Goal: Task Accomplishment & Management: Manage account settings

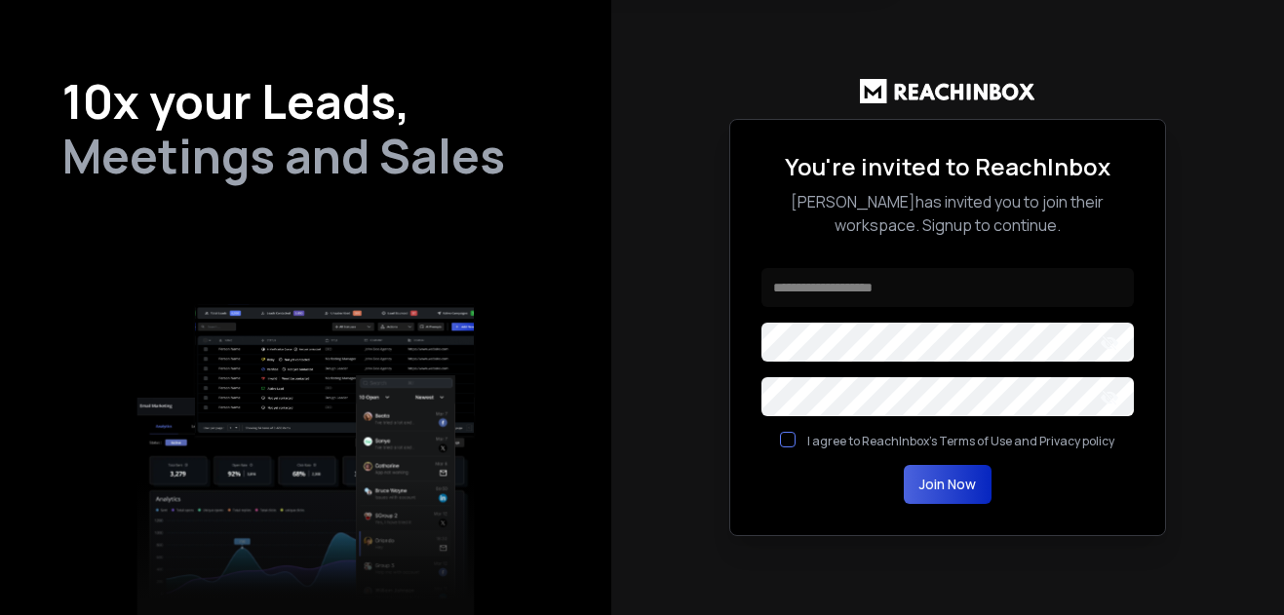
click at [704, 128] on button "Later" at bounding box center [705, 125] width 88 height 49
click at [801, 448] on div "I agree to ReachInbox's Terms of Use and Privacy policy" at bounding box center [947, 441] width 334 height 18
click at [795, 444] on button "I agree to ReachInbox's Terms of Use and Privacy policy" at bounding box center [788, 440] width 16 height 16
click at [941, 483] on button "Join Now" at bounding box center [948, 484] width 88 height 39
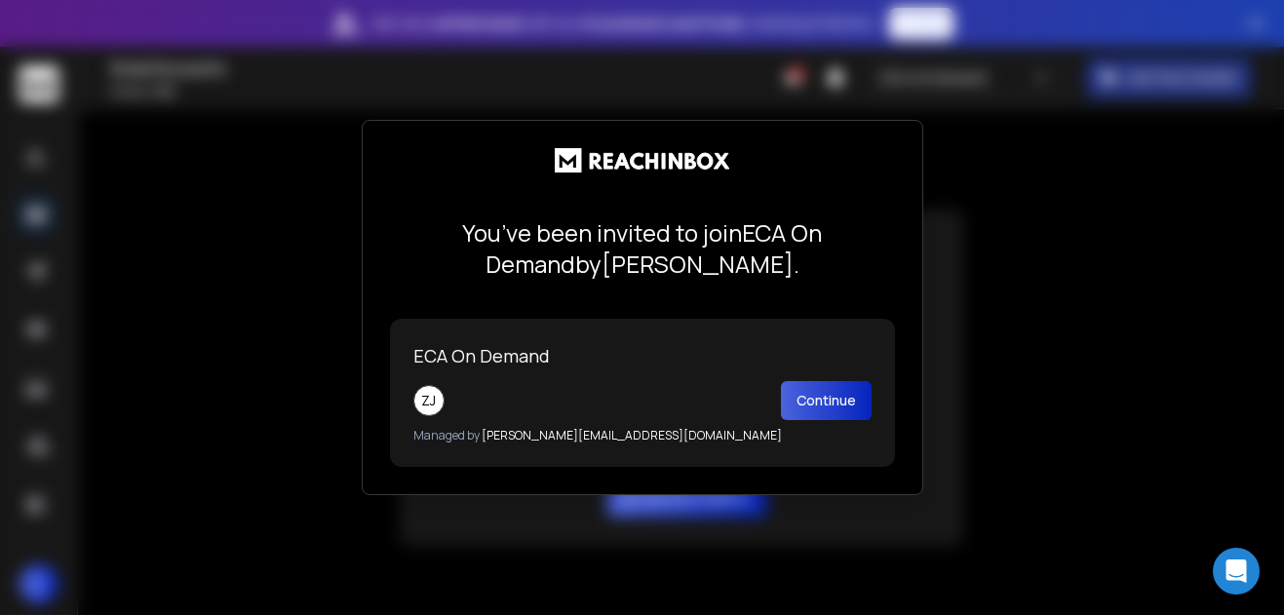
click at [838, 400] on button "Continue" at bounding box center [826, 400] width 91 height 39
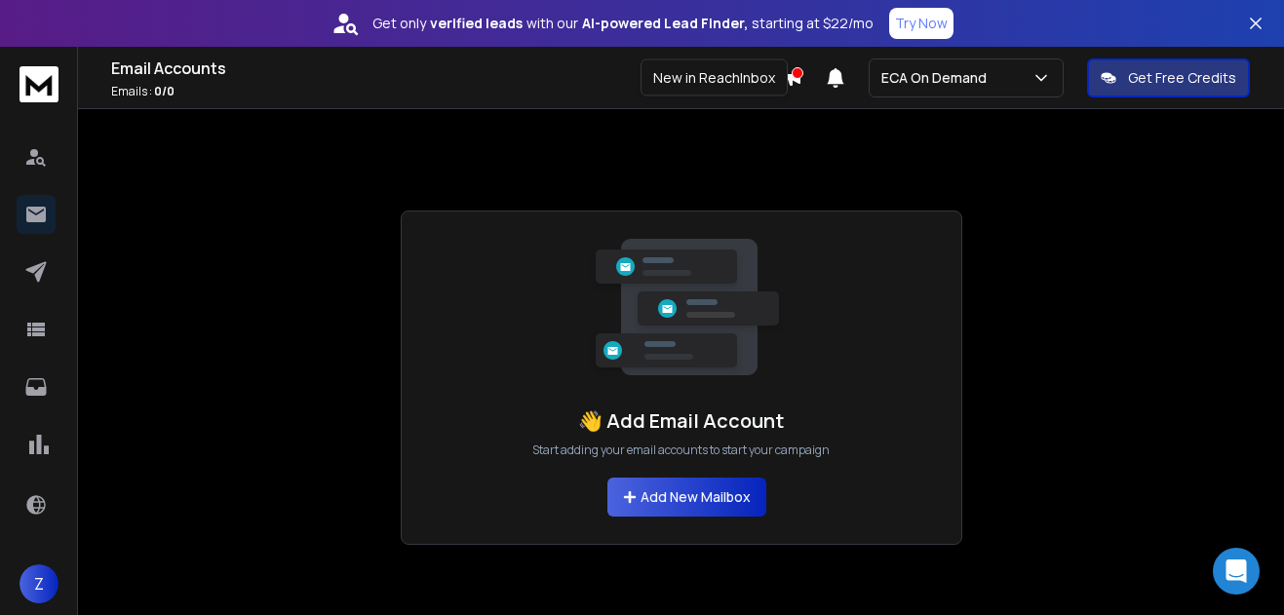
click at [961, 99] on div "Email Accounts Emails : 0 / 0 ECA On Demand Get Free Credits" at bounding box center [642, 78] width 1284 height 62
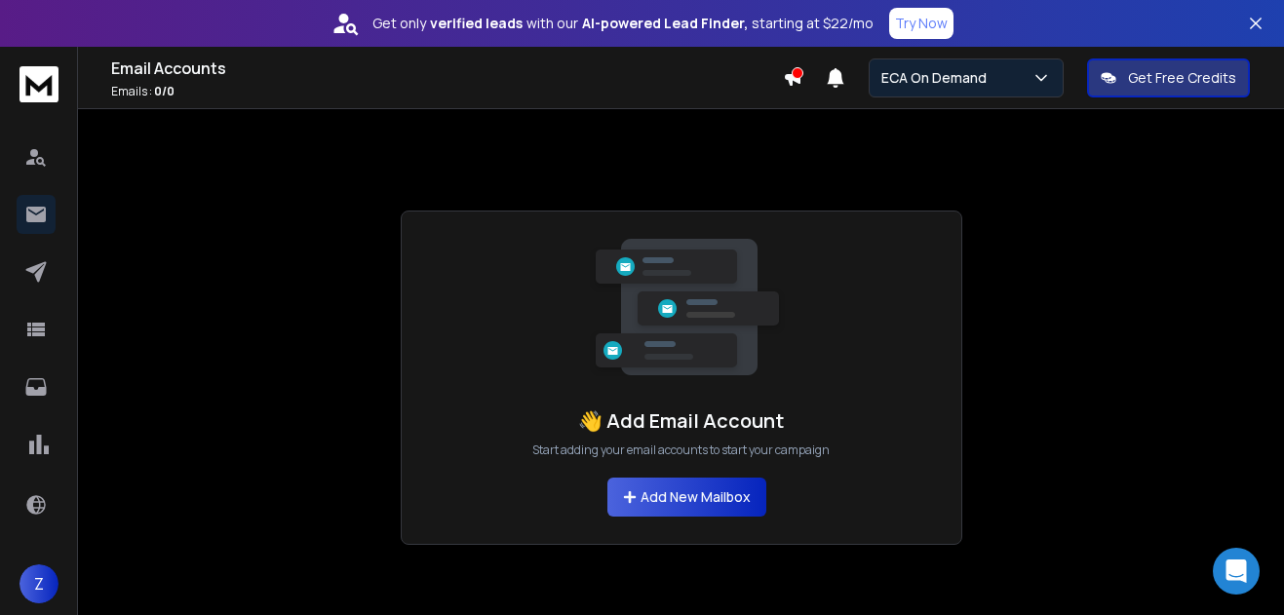
click at [992, 87] on p "ECA On Demand" at bounding box center [938, 78] width 113 height 20
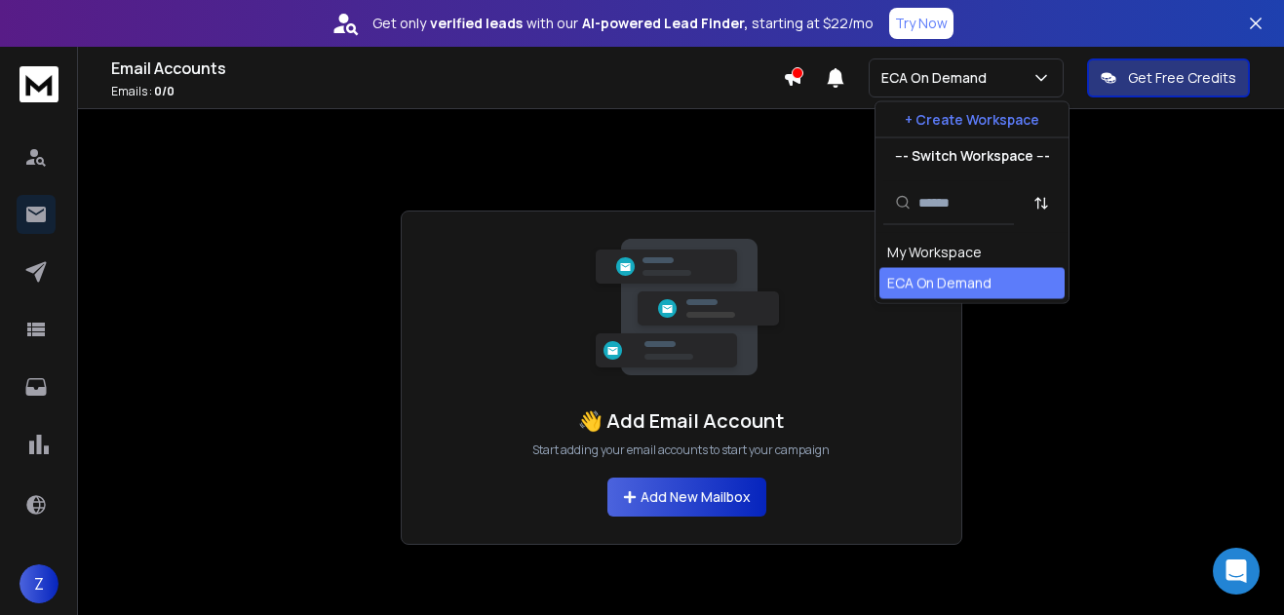
click at [895, 283] on div "ECA On Demand" at bounding box center [939, 284] width 104 height 20
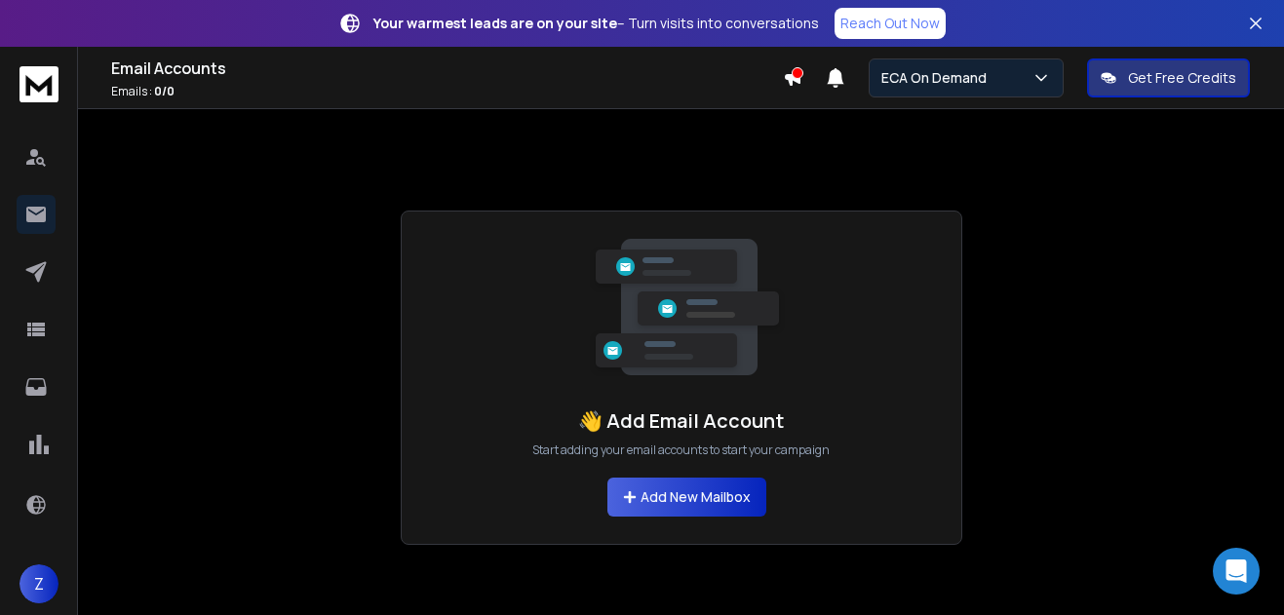
click at [949, 81] on p "ECA On Demand" at bounding box center [938, 78] width 113 height 20
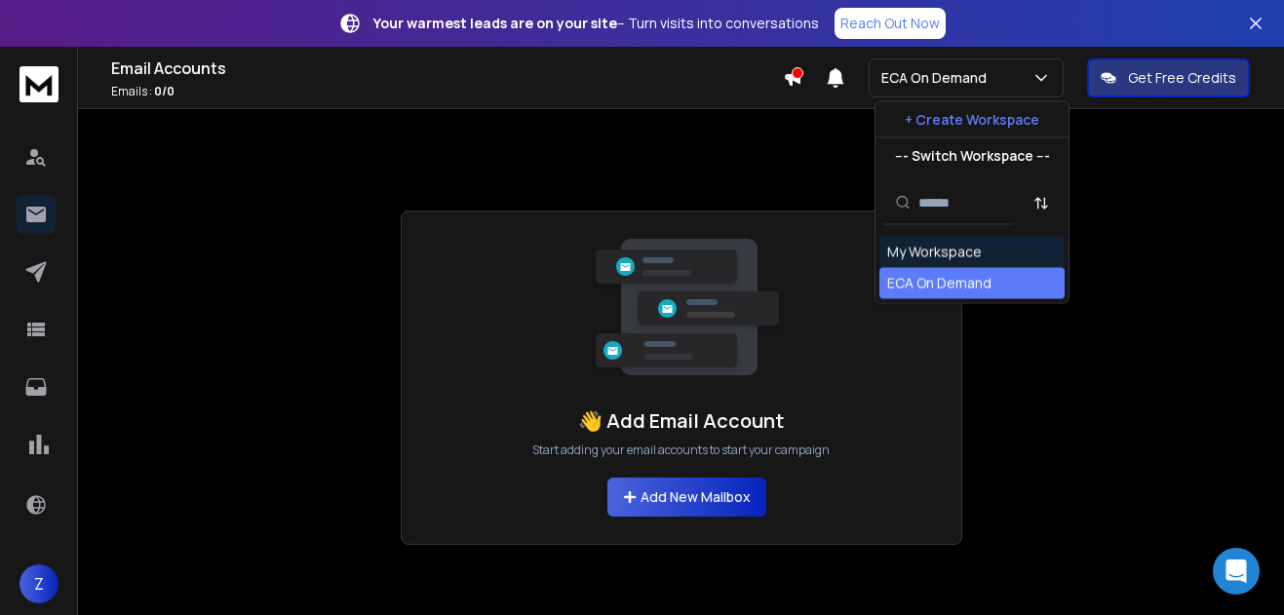
click at [956, 158] on p "--- Switch Workspace ---" at bounding box center [972, 156] width 155 height 20
click at [938, 254] on div "My Workspace" at bounding box center [934, 253] width 95 height 20
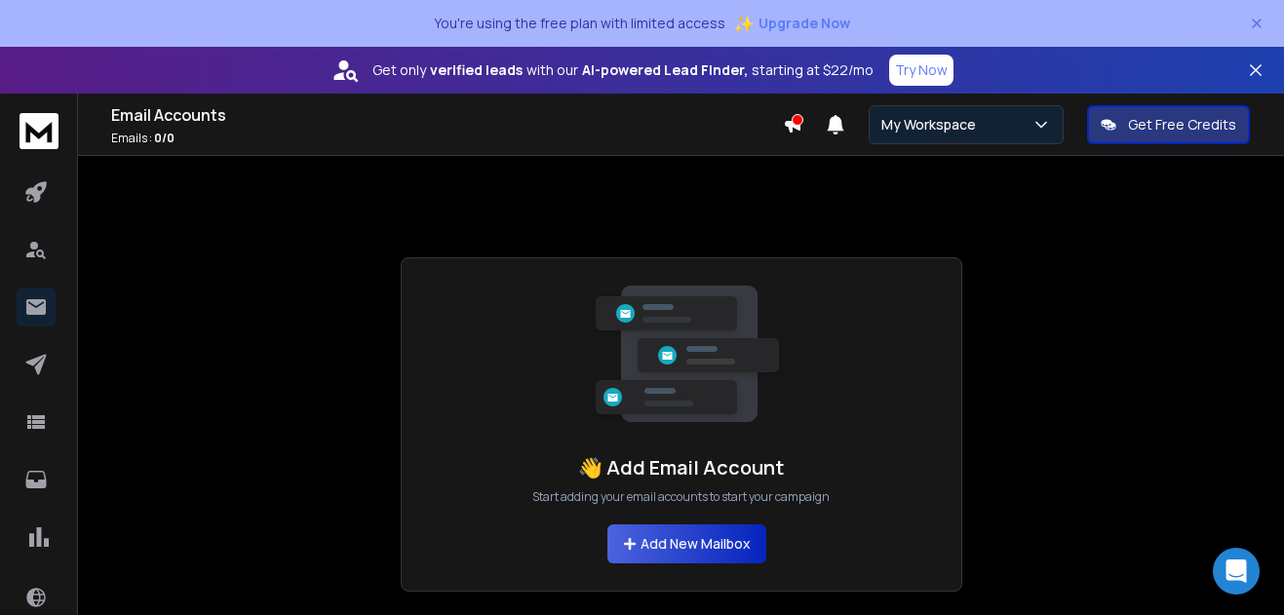
click at [963, 125] on p "My Workspace" at bounding box center [933, 125] width 102 height 20
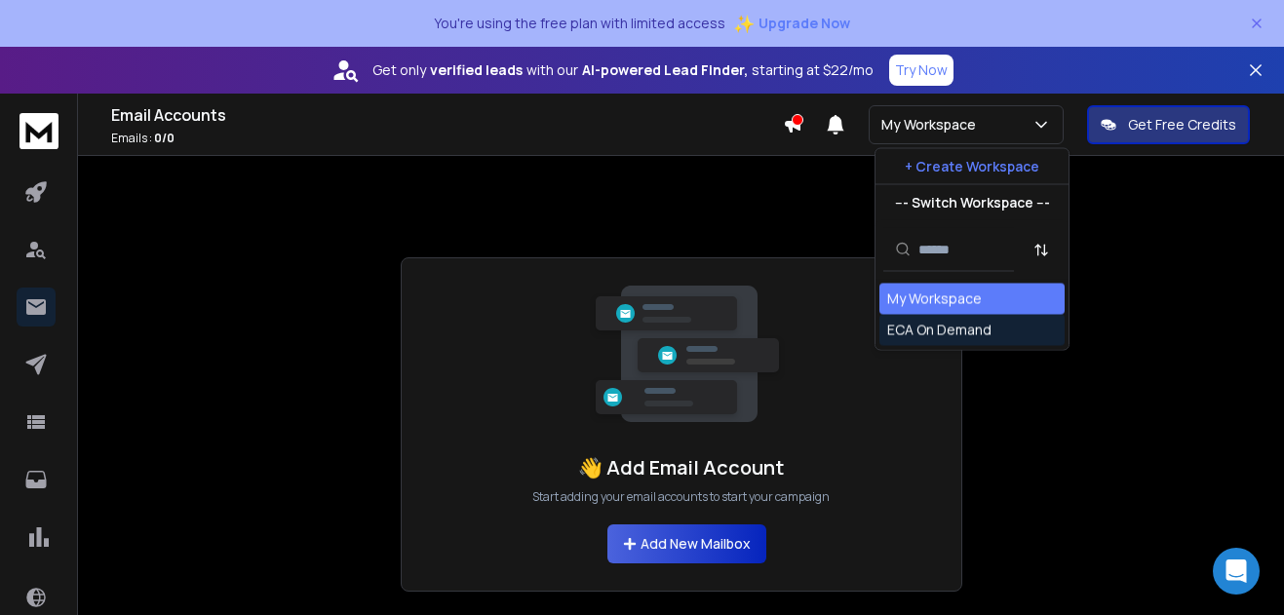
click at [921, 329] on div "ECA On Demand" at bounding box center [939, 331] width 104 height 20
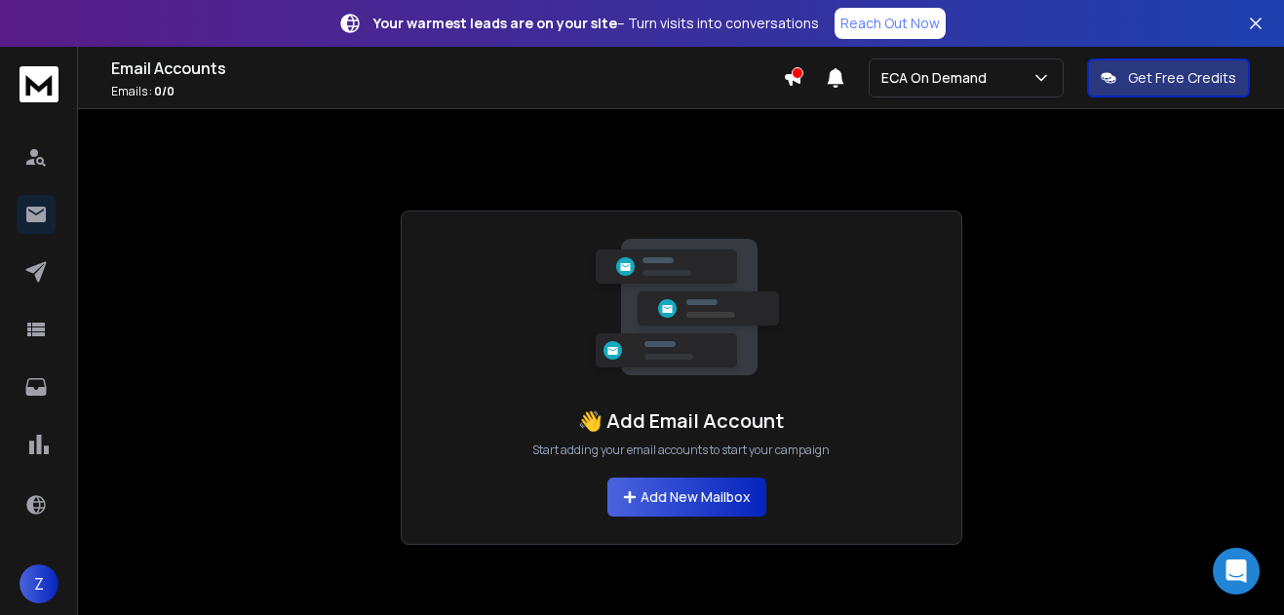
scroll to position [31, 0]
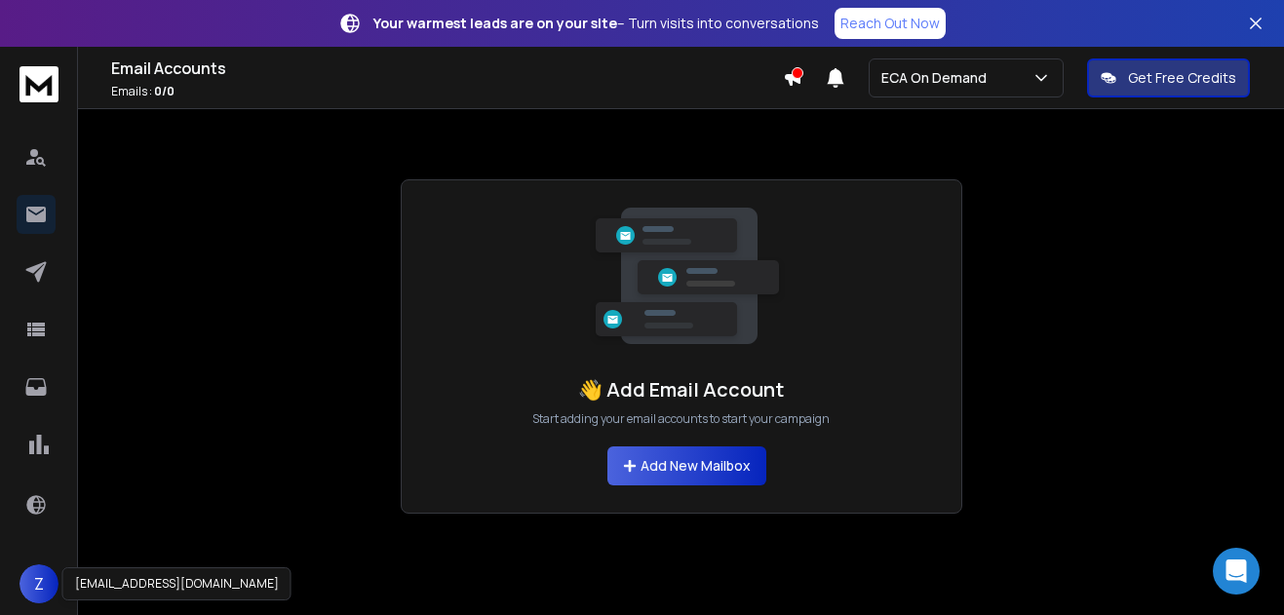
click at [40, 576] on span "Z" at bounding box center [39, 584] width 39 height 39
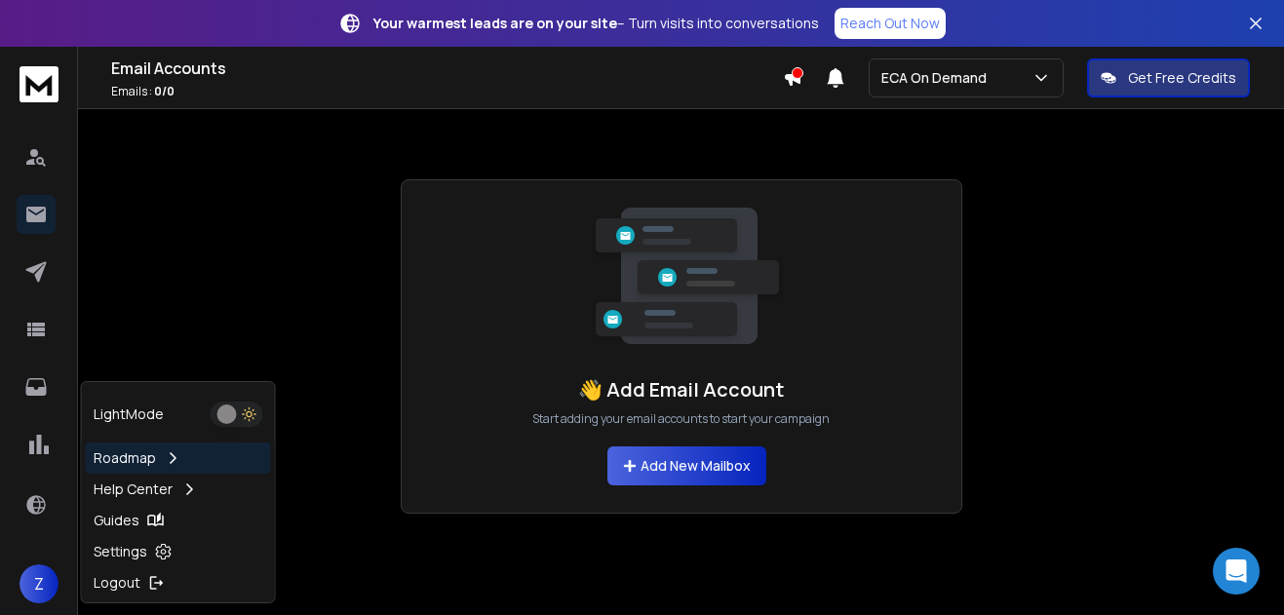
click at [39, 586] on span "Z" at bounding box center [39, 584] width 39 height 39
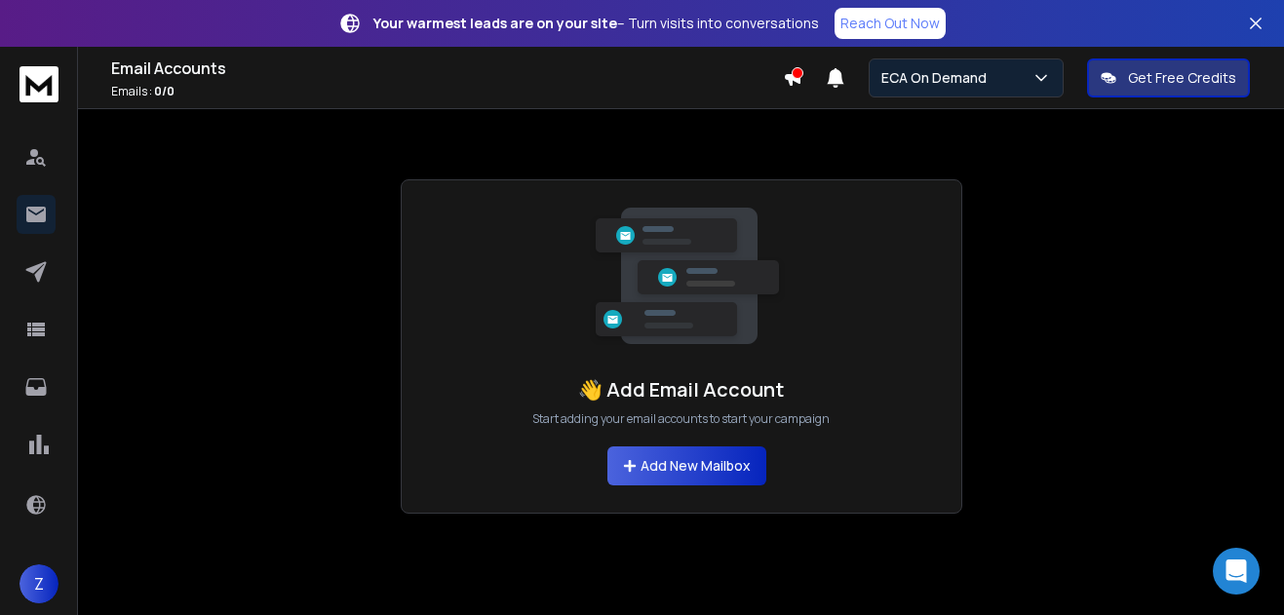
click at [1050, 87] on icon "button" at bounding box center [1042, 78] width 20 height 20
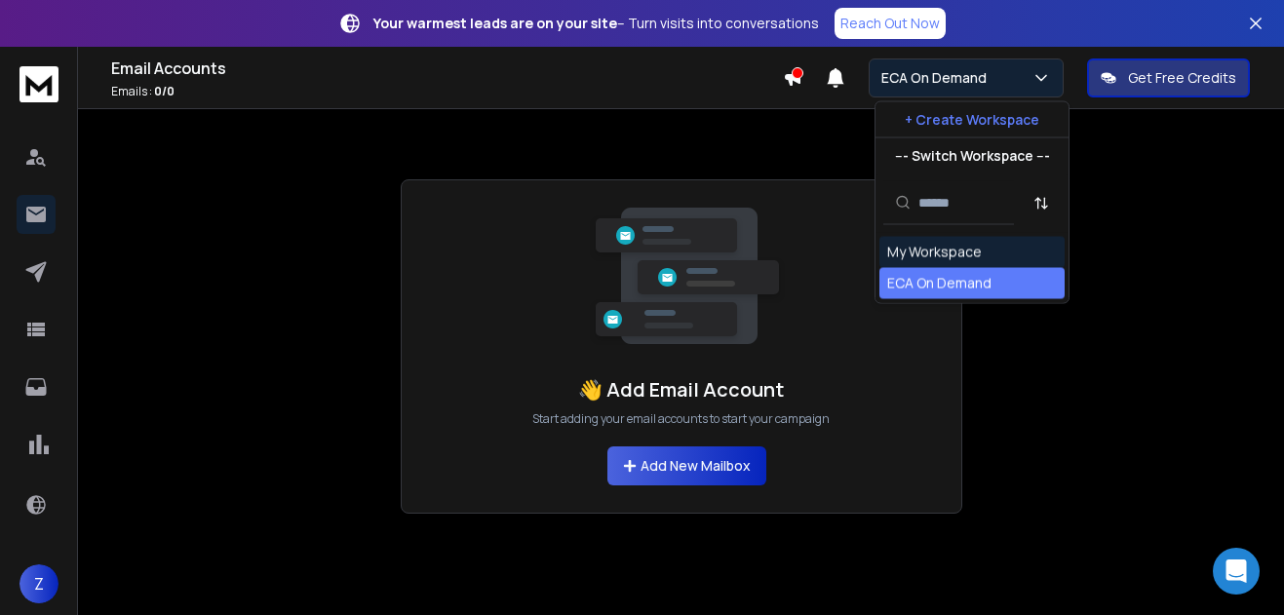
click at [1045, 82] on icon "button" at bounding box center [1042, 78] width 20 height 20
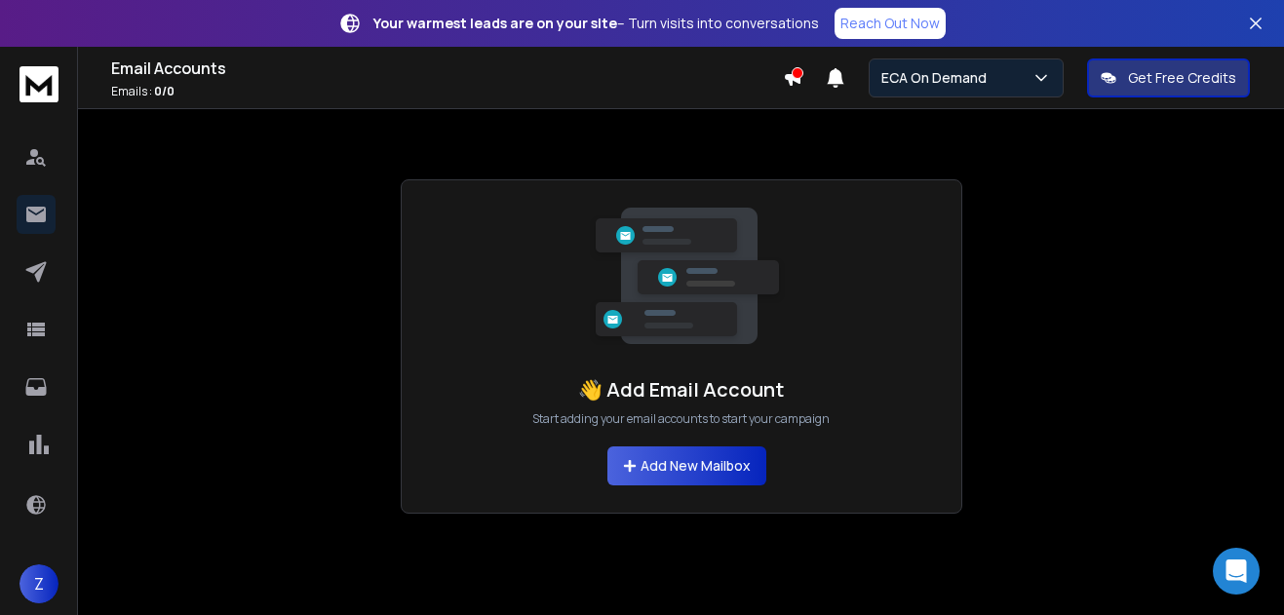
click at [1045, 82] on icon "button" at bounding box center [1042, 78] width 20 height 20
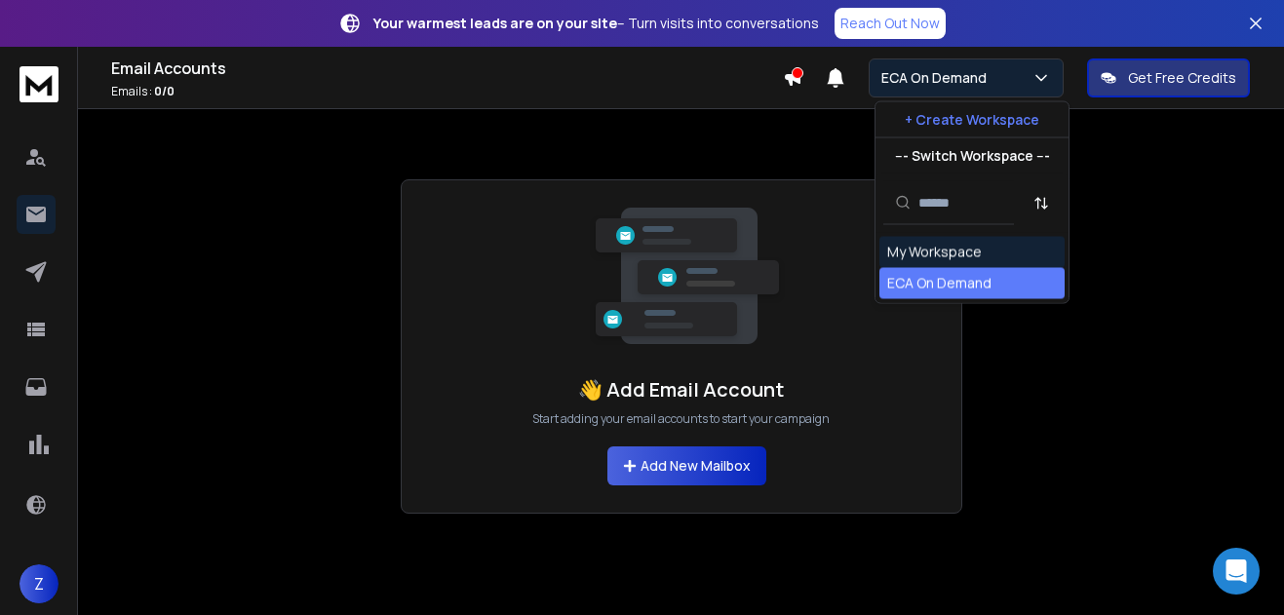
click at [1045, 82] on icon "button" at bounding box center [1042, 78] width 20 height 20
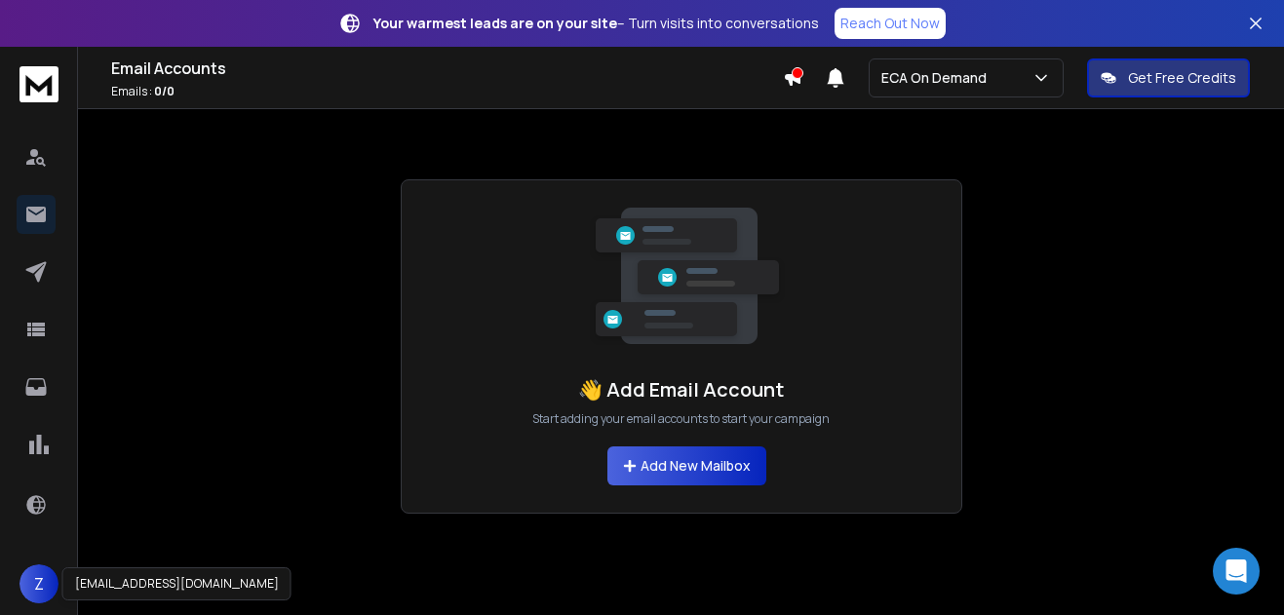
click at [41, 594] on span "Z" at bounding box center [39, 584] width 39 height 39
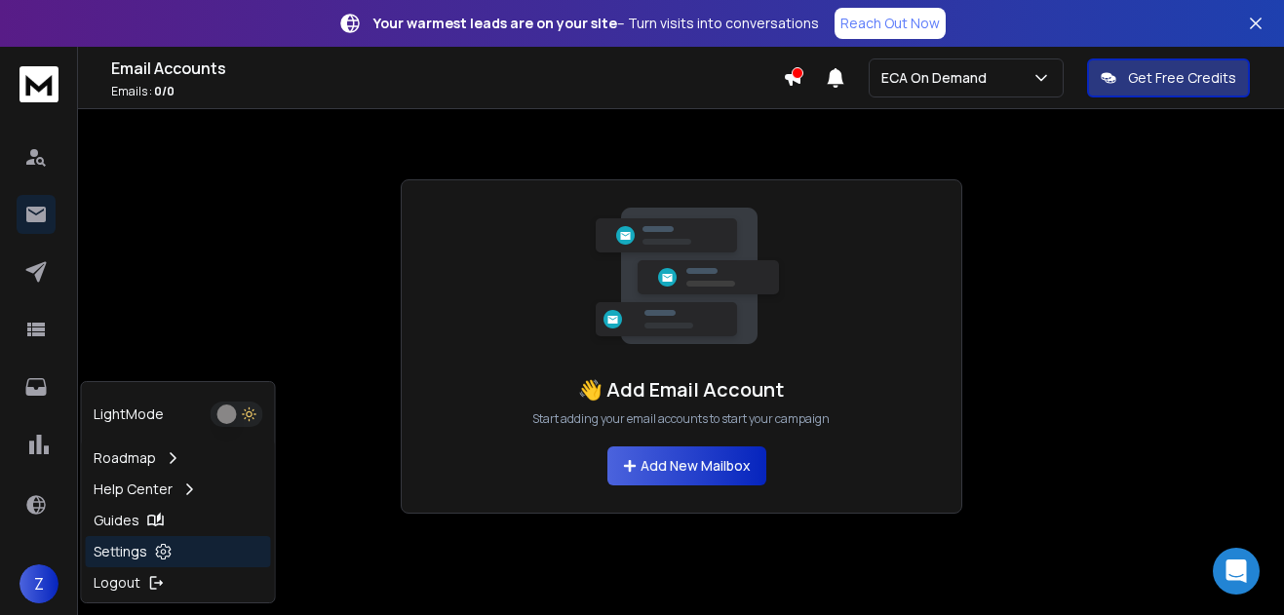
click at [130, 540] on div "Settings" at bounding box center [178, 551] width 185 height 31
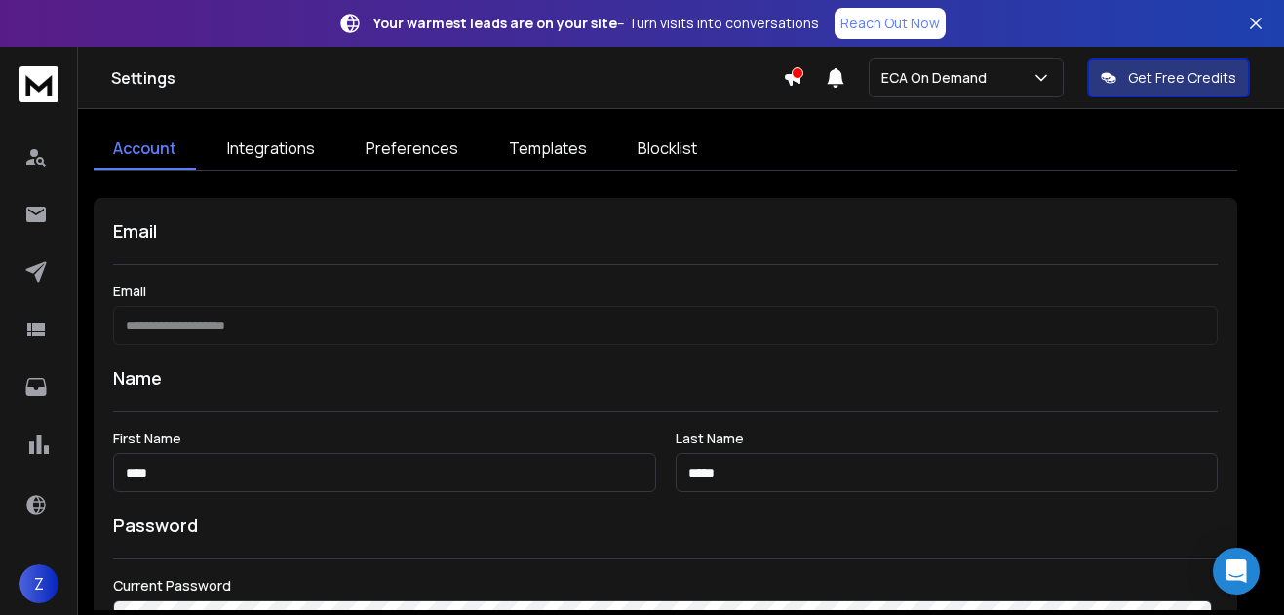
click at [290, 152] on link "Integrations" at bounding box center [271, 149] width 127 height 41
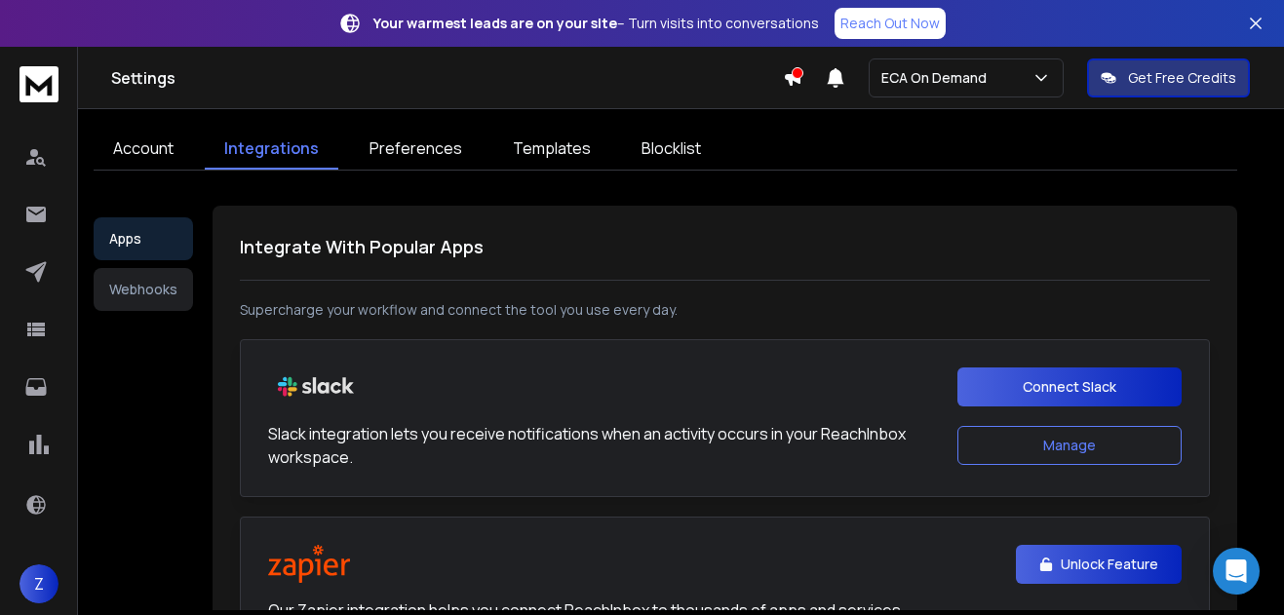
click at [452, 159] on link "Preferences" at bounding box center [416, 149] width 132 height 41
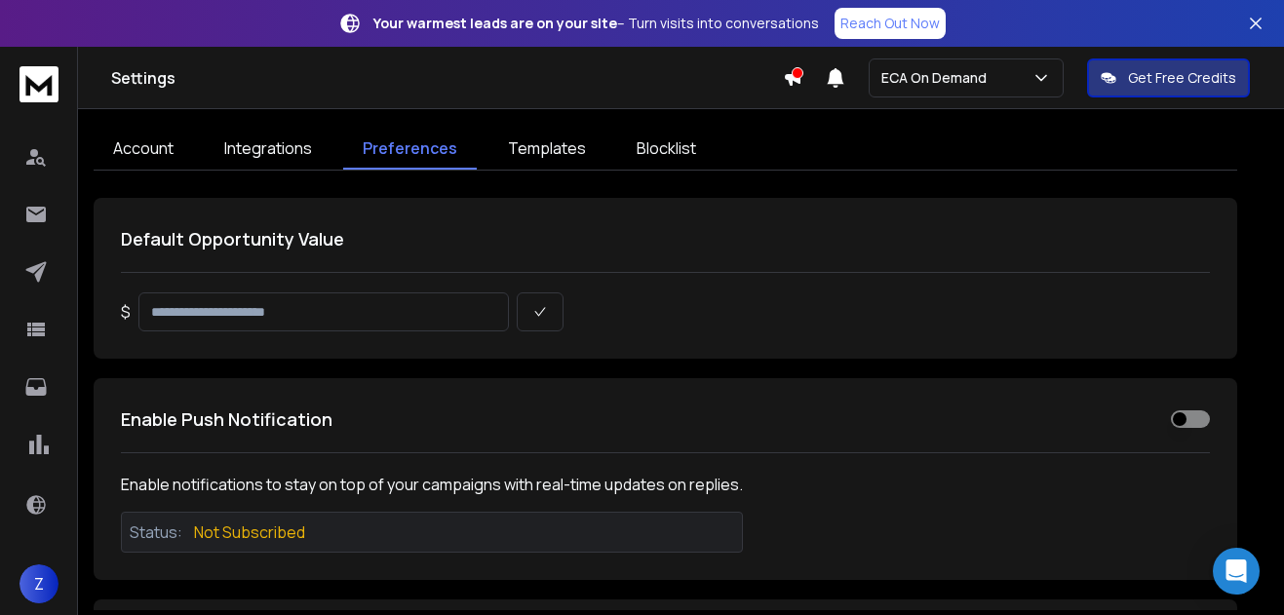
click at [567, 151] on link "Templates" at bounding box center [547, 149] width 117 height 41
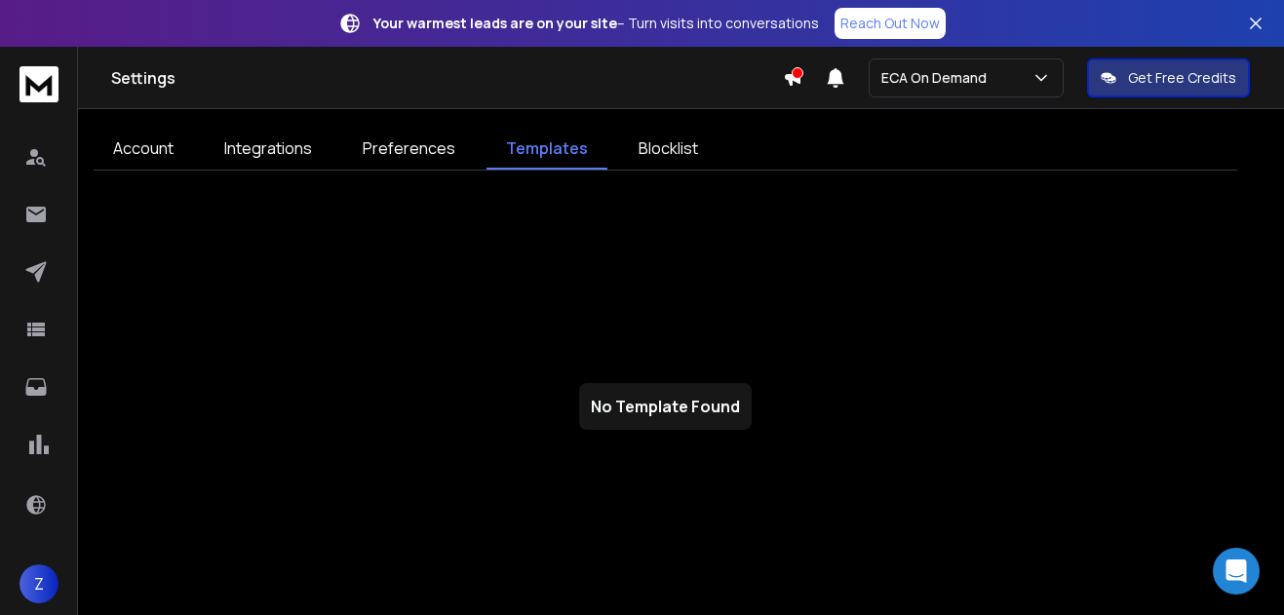
click at [656, 147] on link "Blocklist" at bounding box center [668, 149] width 98 height 41
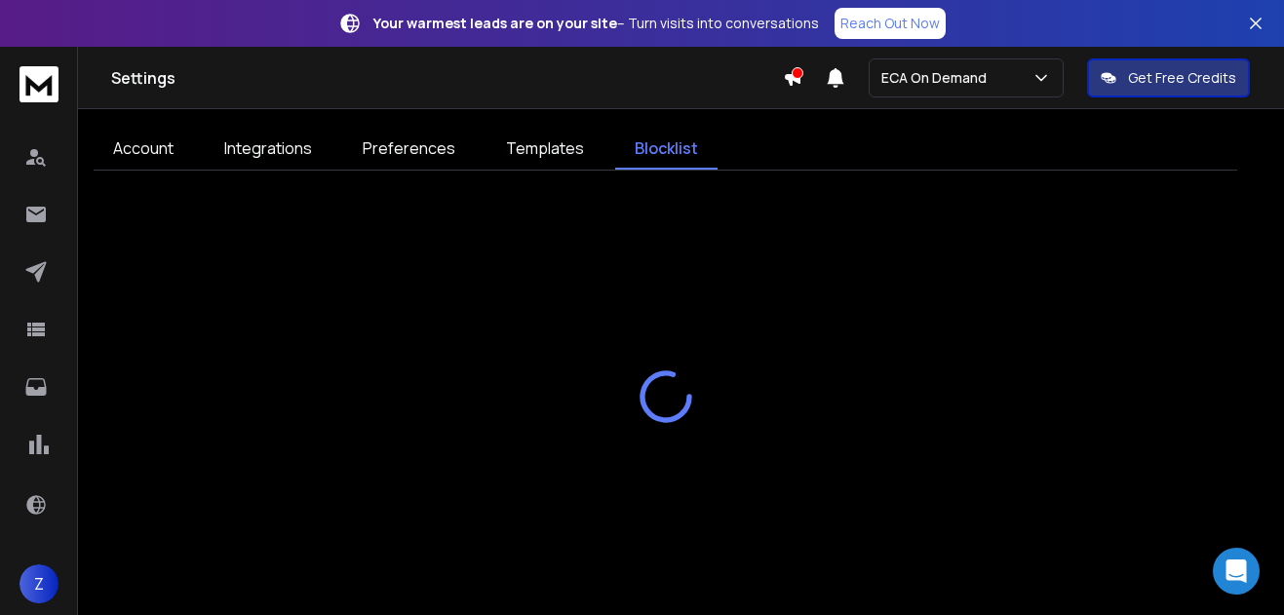
click at [285, 151] on link "Integrations" at bounding box center [268, 149] width 127 height 41
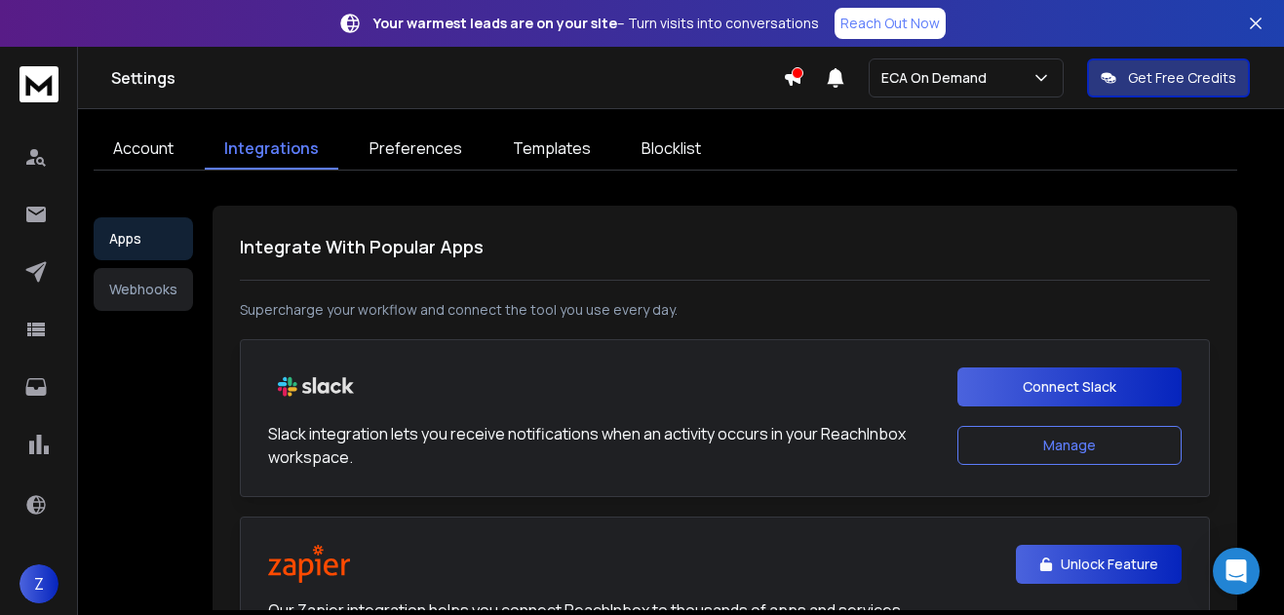
click at [133, 300] on button "Webhooks" at bounding box center [143, 289] width 99 height 43
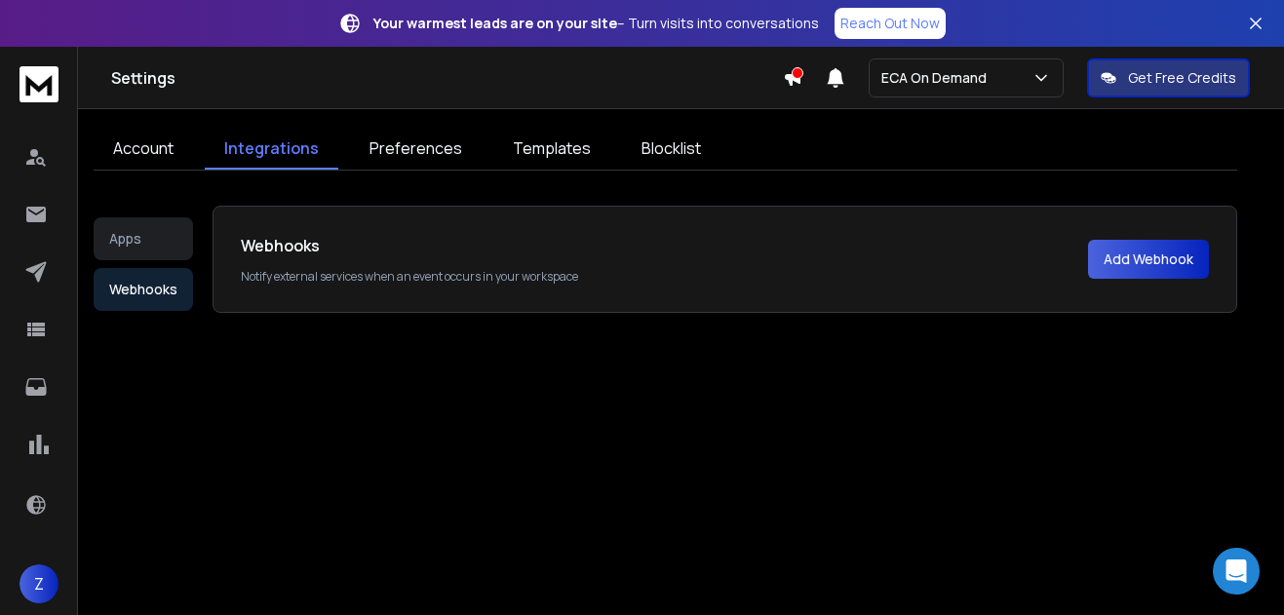
click at [149, 246] on button "Apps" at bounding box center [143, 238] width 99 height 43
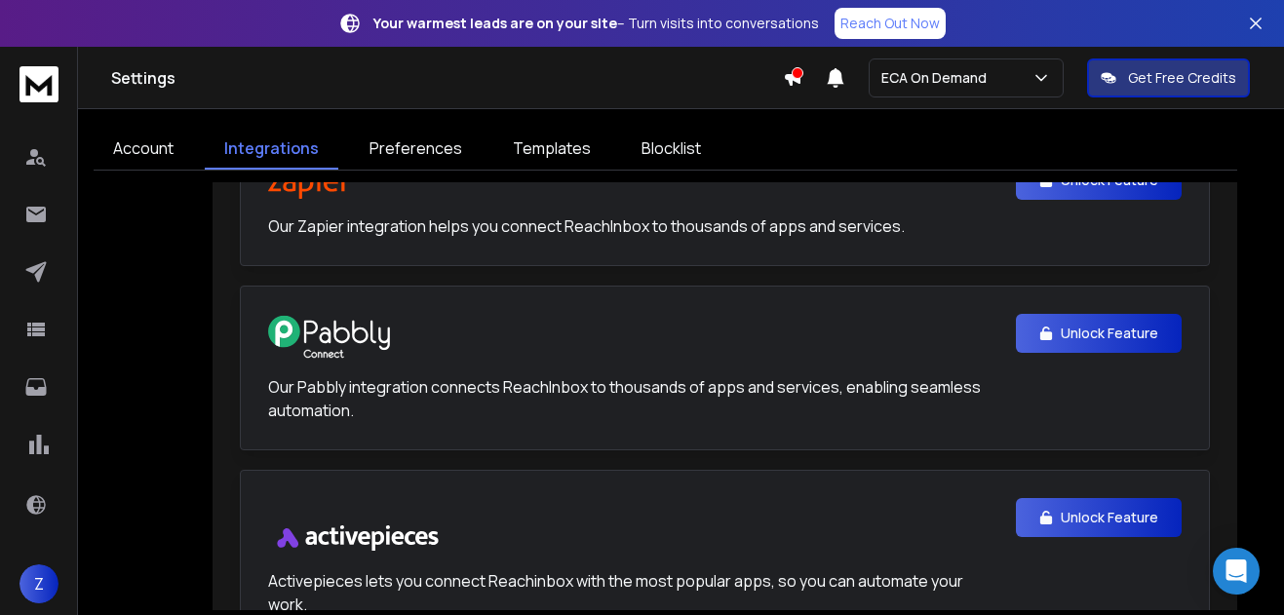
scroll to position [365, 0]
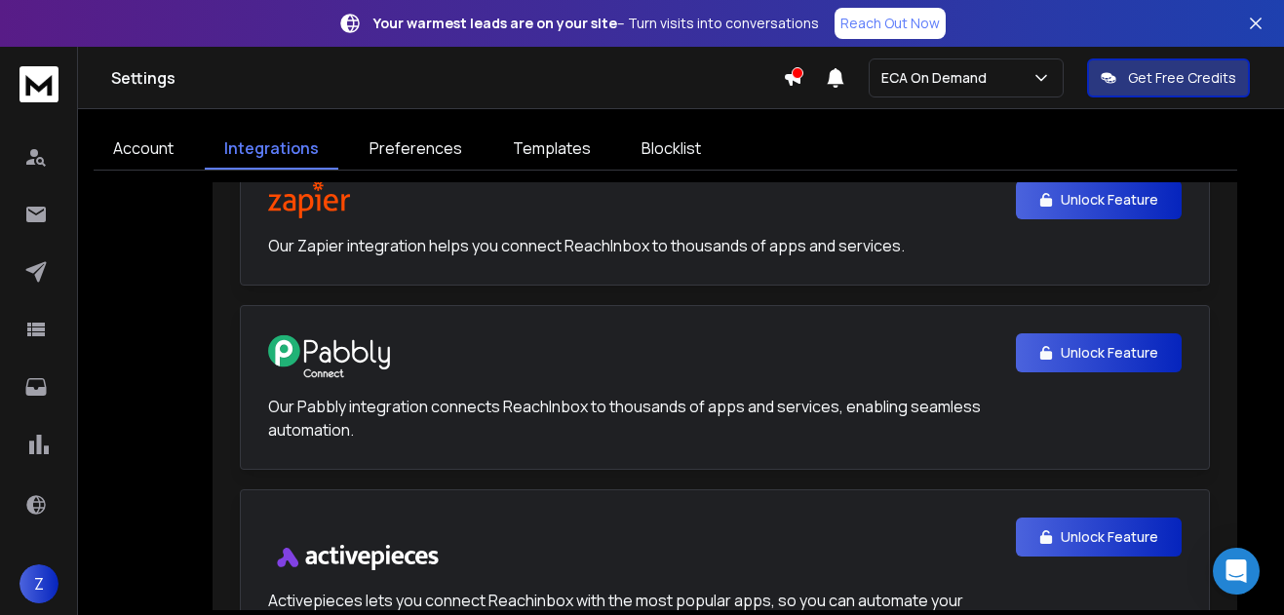
click at [1055, 368] on button "Unlock Feature" at bounding box center [1099, 353] width 166 height 39
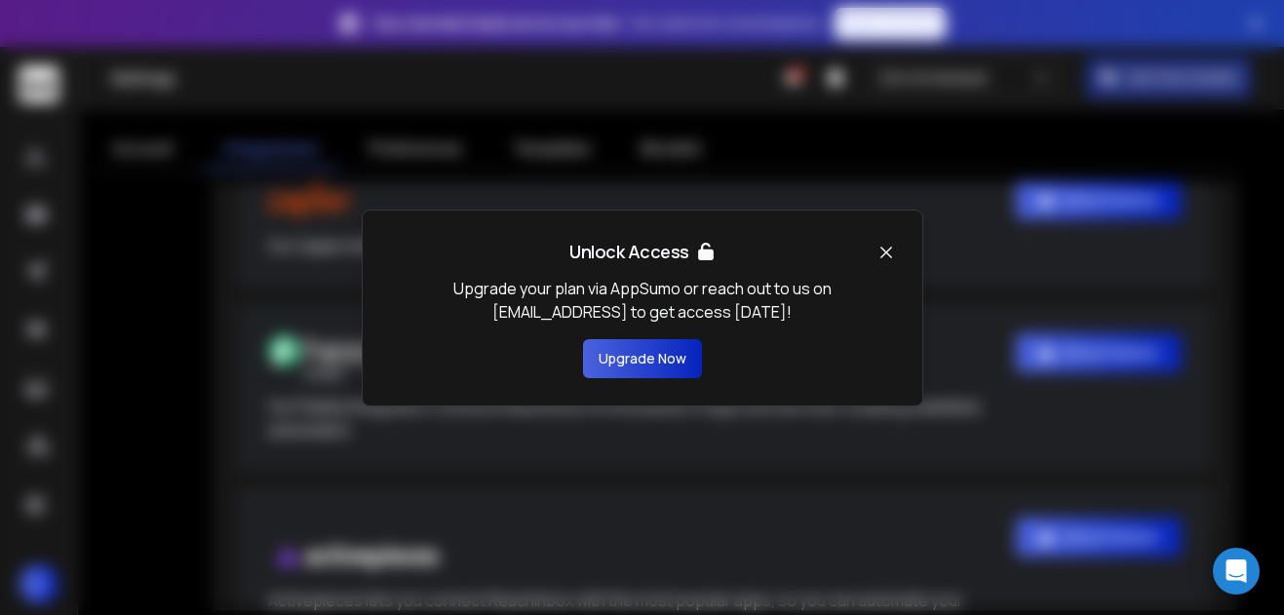
click at [885, 251] on icon at bounding box center [887, 253] width 18 height 18
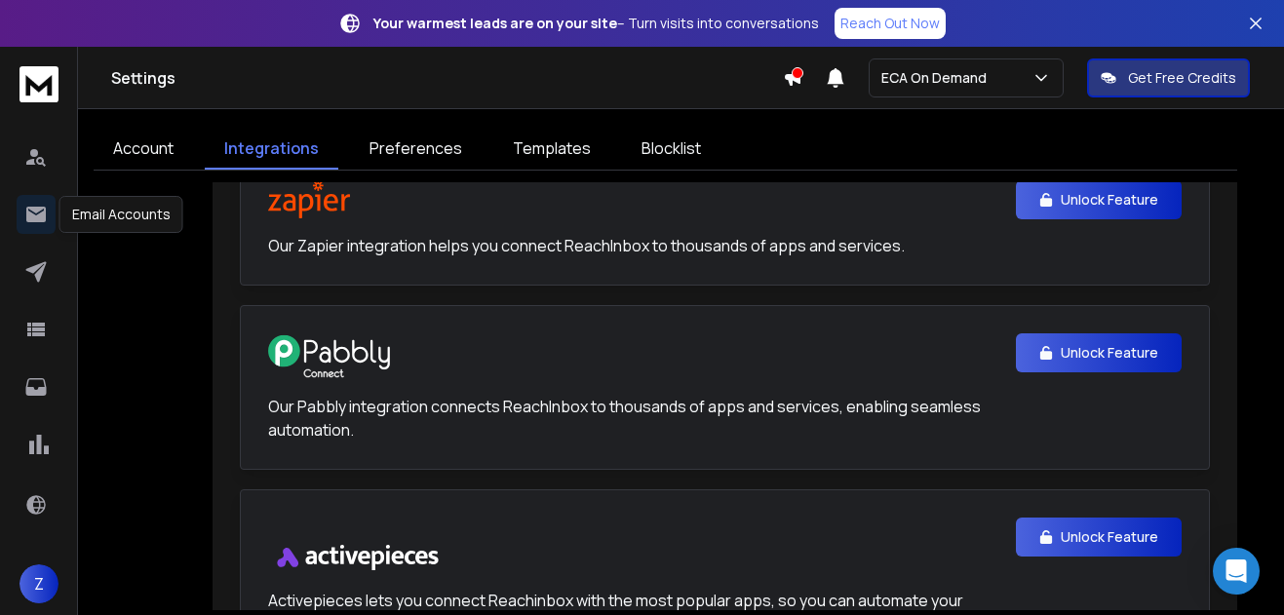
click at [32, 209] on icon at bounding box center [36, 215] width 20 height 16
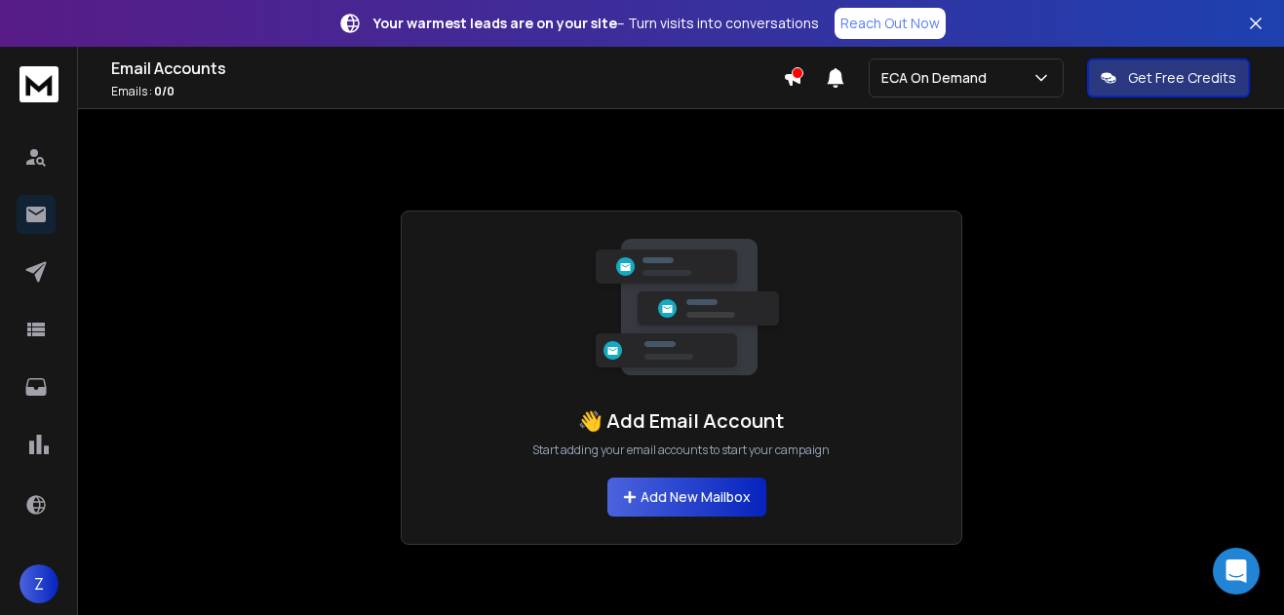
click at [43, 68] on img at bounding box center [39, 84] width 39 height 36
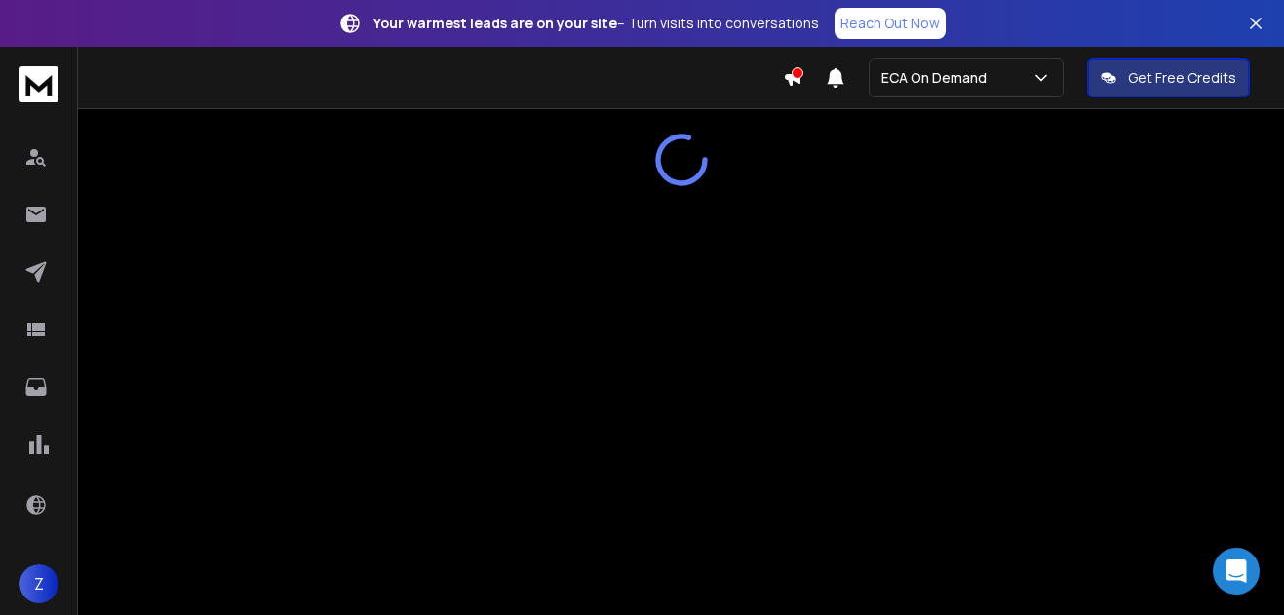
click at [43, 84] on img at bounding box center [39, 84] width 39 height 36
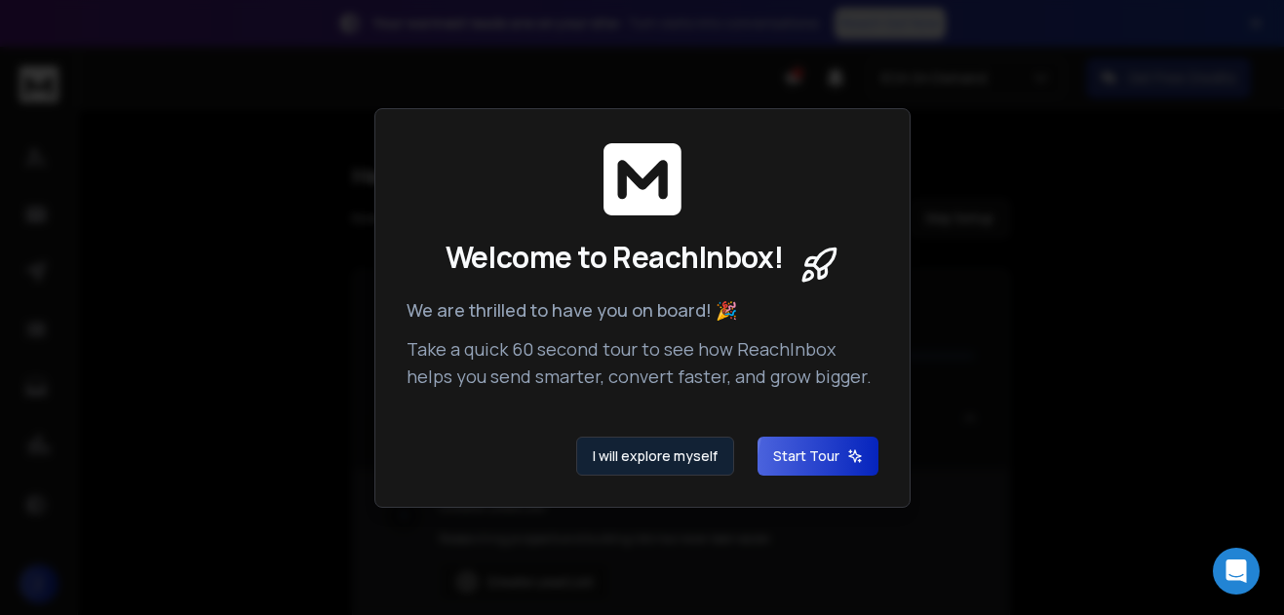
click at [628, 457] on button "I will explore myself" at bounding box center [655, 456] width 158 height 39
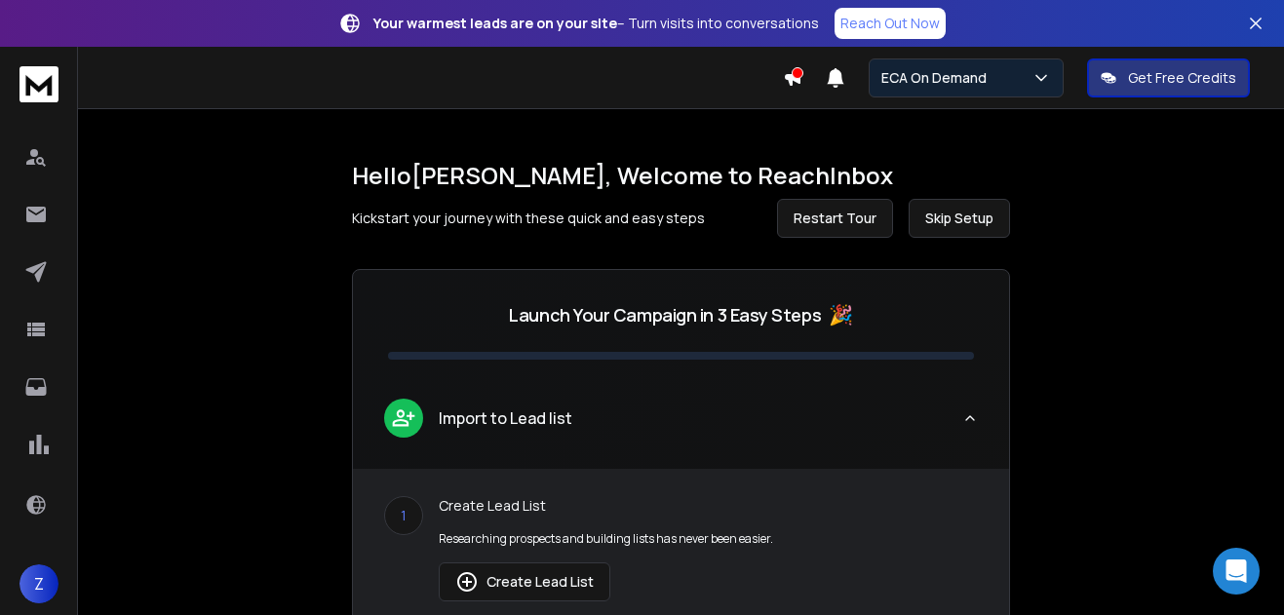
click at [945, 82] on p "ECA On Demand" at bounding box center [938, 78] width 113 height 20
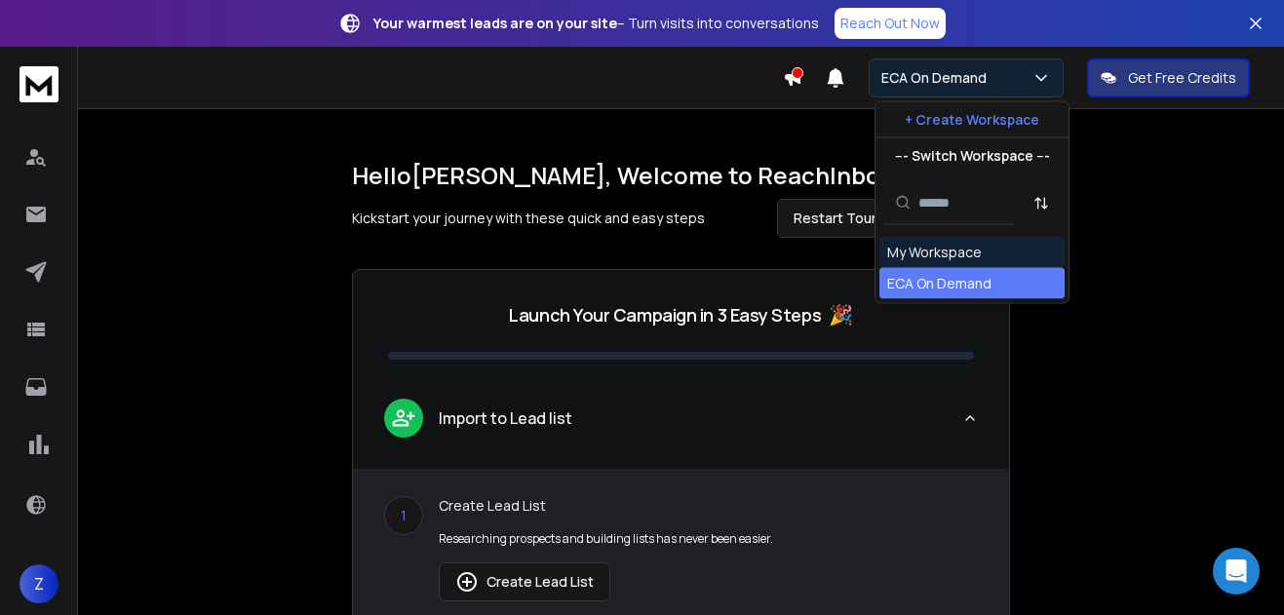
click at [979, 77] on p "ECA On Demand" at bounding box center [938, 78] width 113 height 20
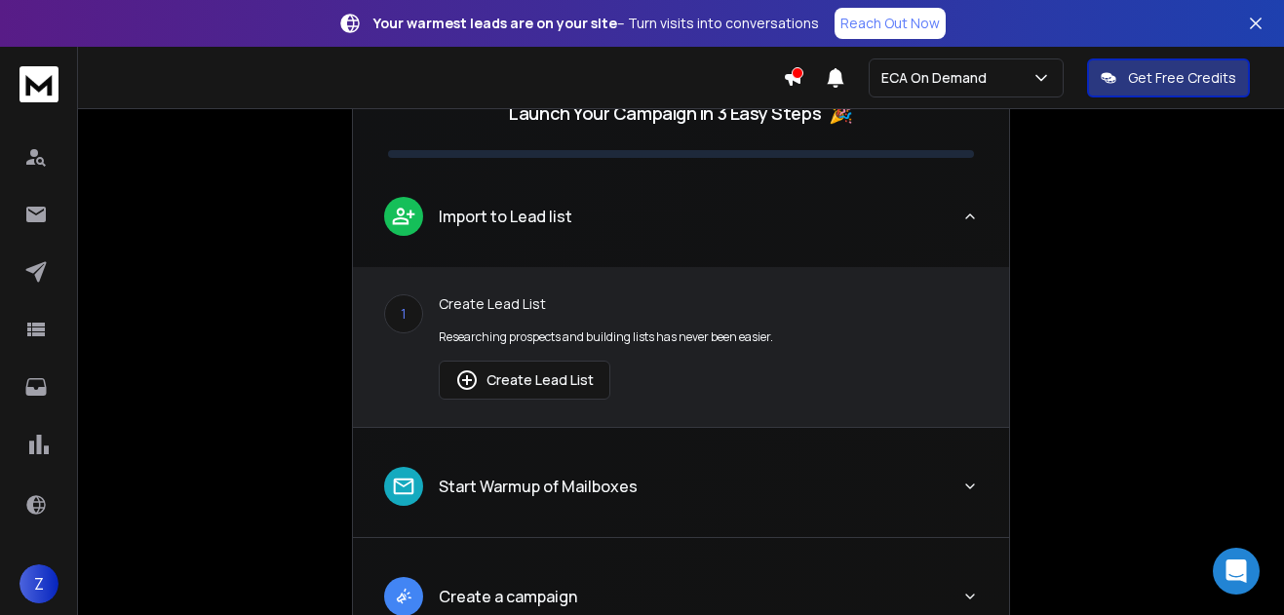
scroll to position [286, 0]
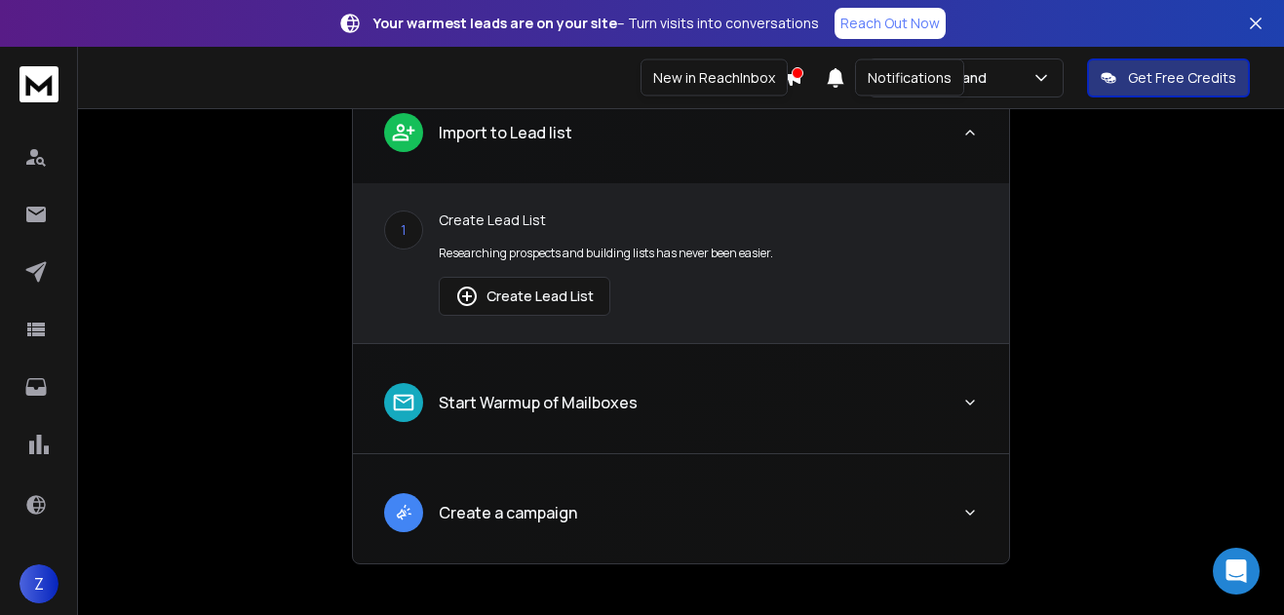
click at [910, 84] on div "Notifications" at bounding box center [909, 77] width 109 height 37
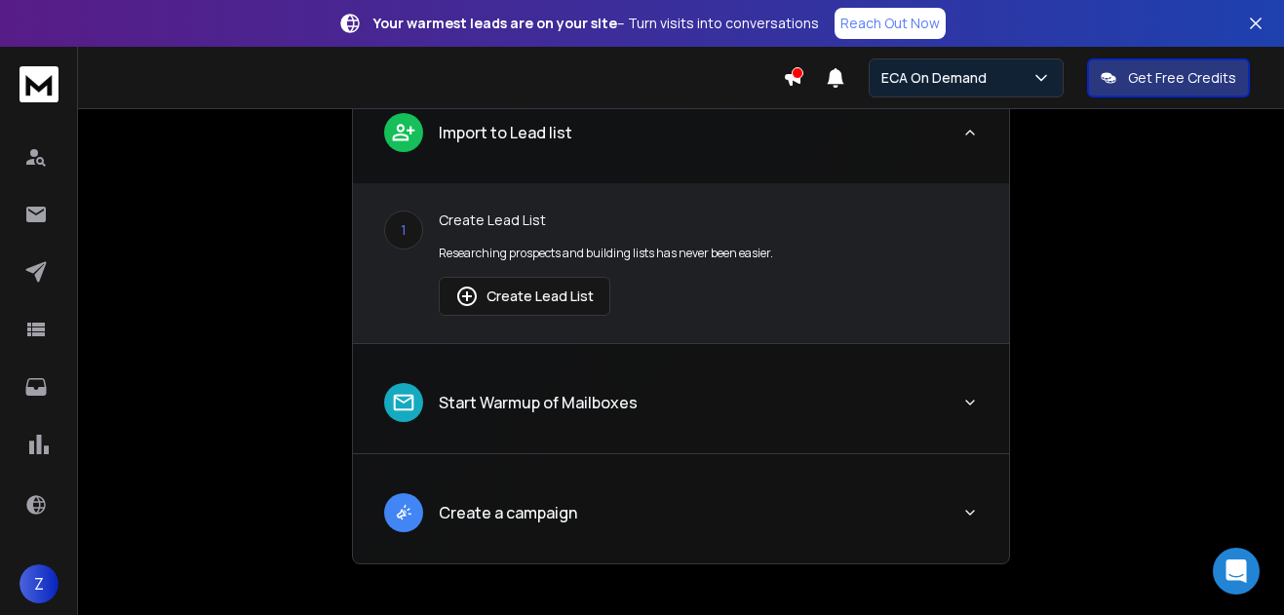
click at [1012, 88] on button "ECA On Demand" at bounding box center [966, 78] width 195 height 39
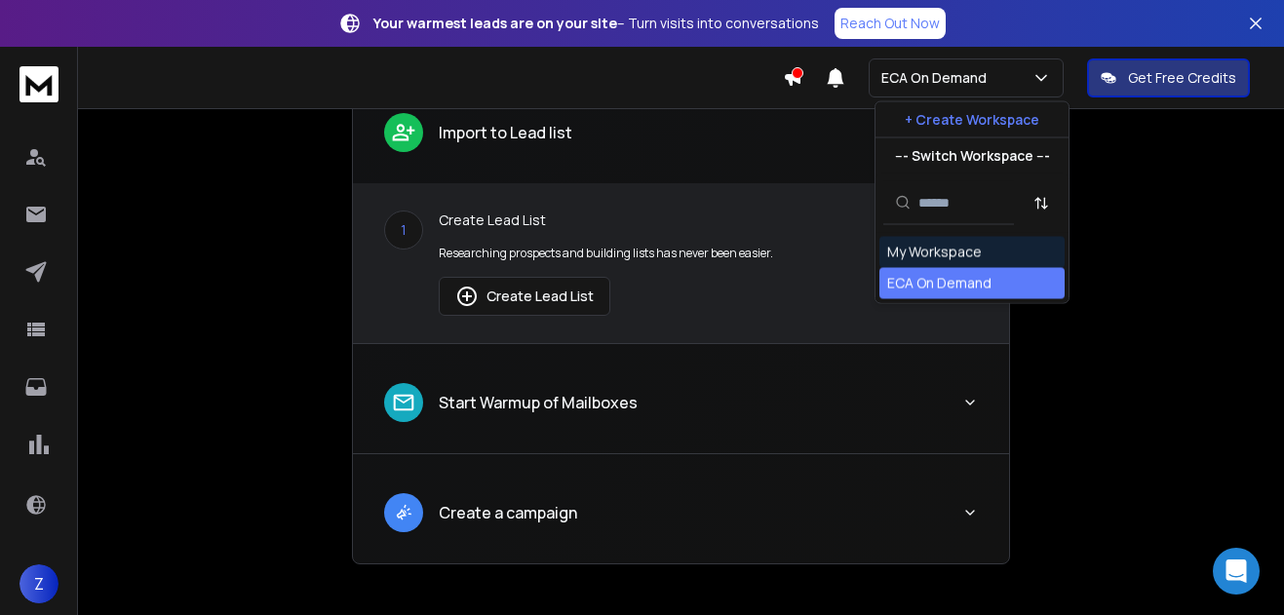
click at [945, 250] on div "My Workspace" at bounding box center [934, 253] width 95 height 20
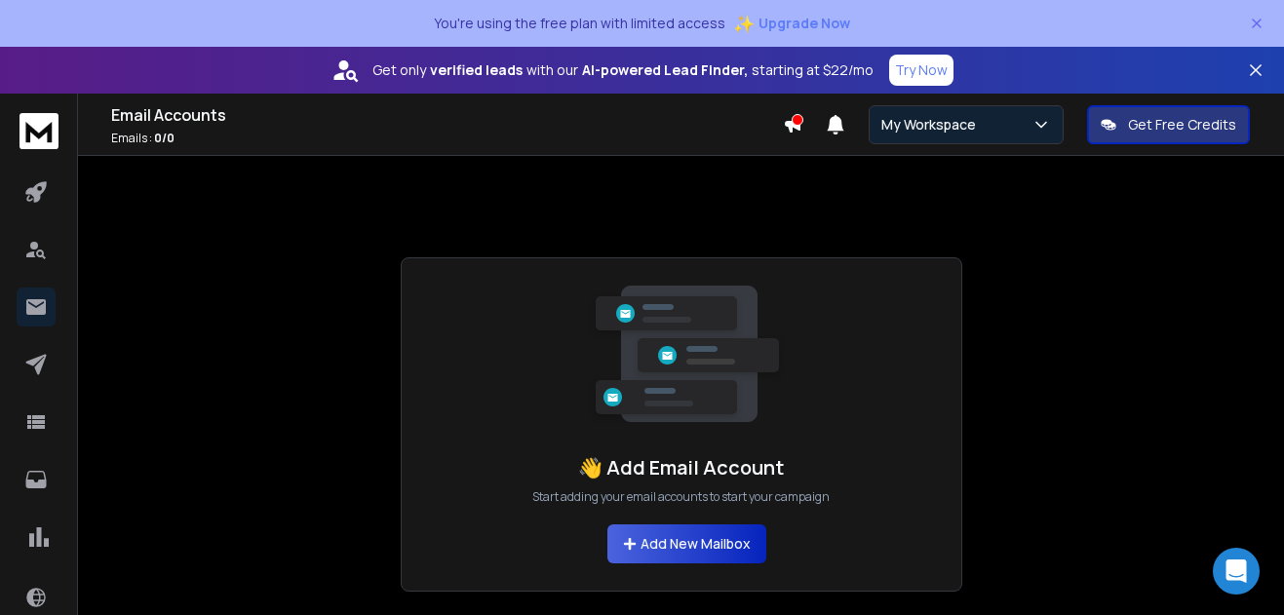
click at [952, 133] on p "My Workspace" at bounding box center [933, 125] width 102 height 20
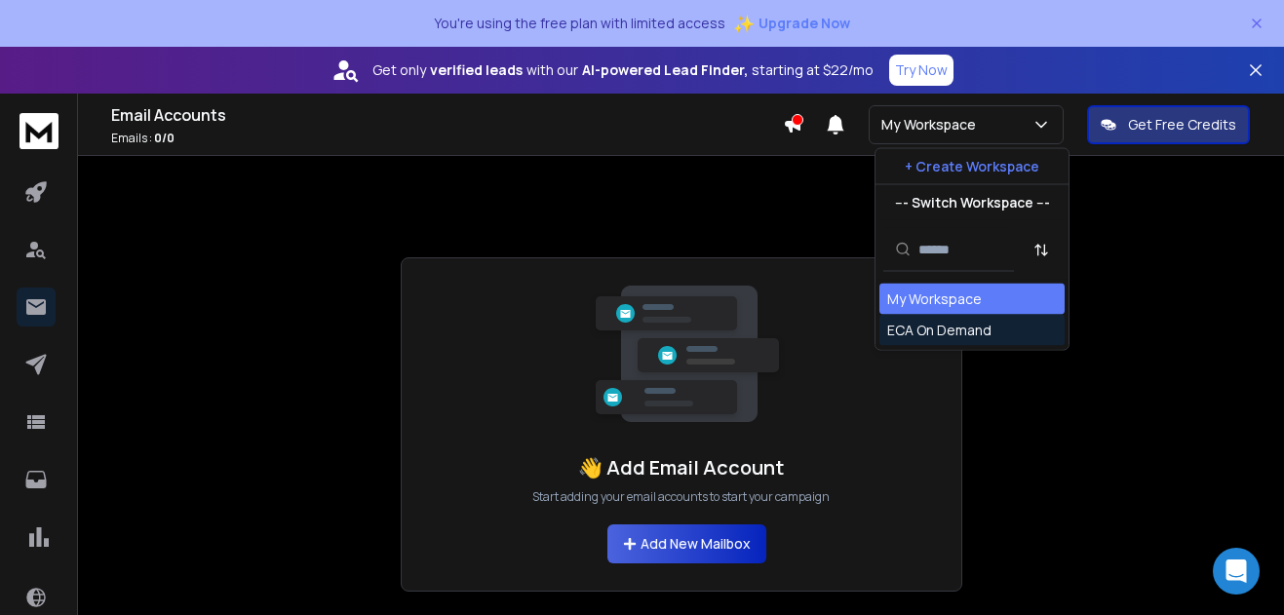
click at [917, 324] on div "ECA On Demand" at bounding box center [939, 331] width 104 height 20
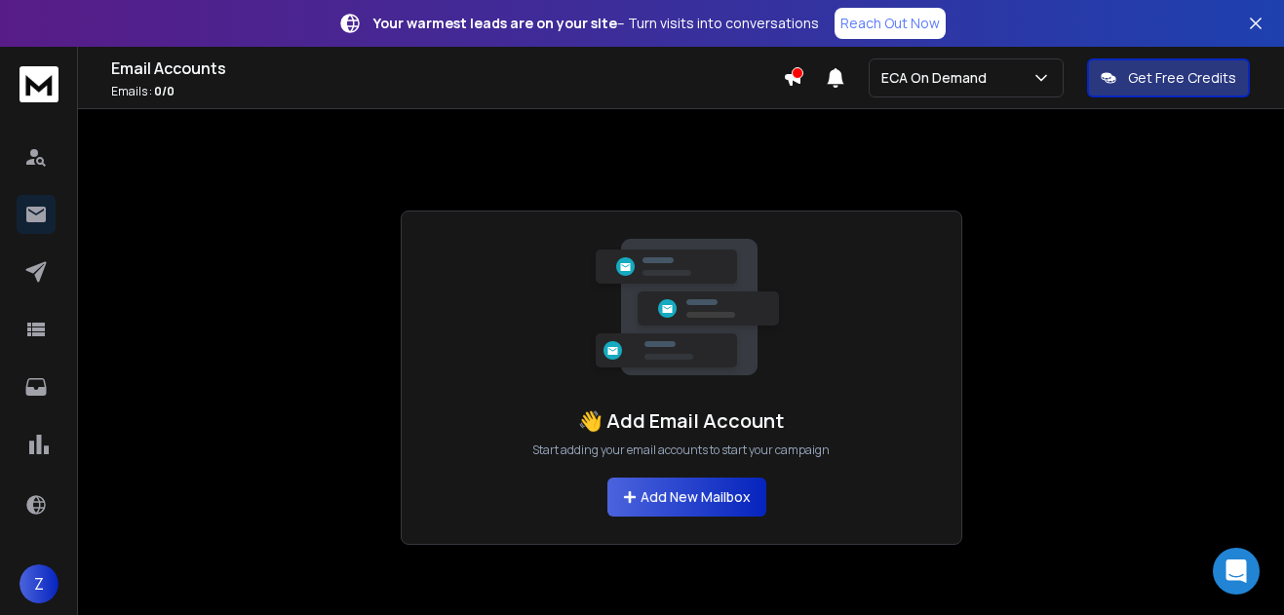
scroll to position [31, 0]
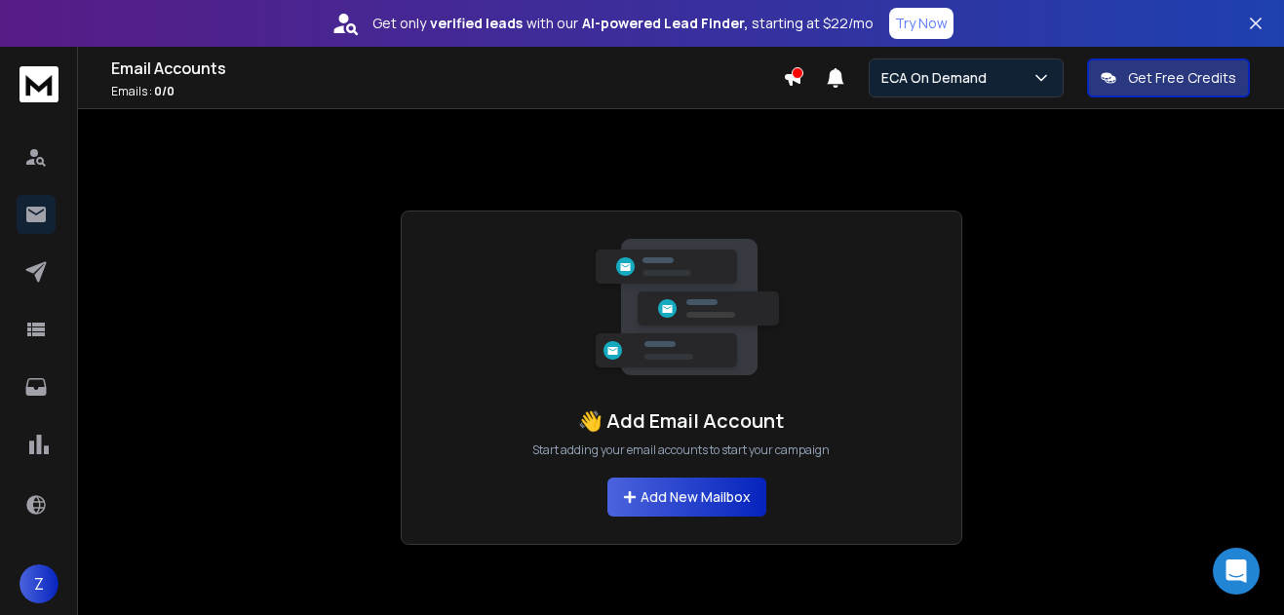
click at [987, 70] on p "ECA On Demand" at bounding box center [938, 78] width 113 height 20
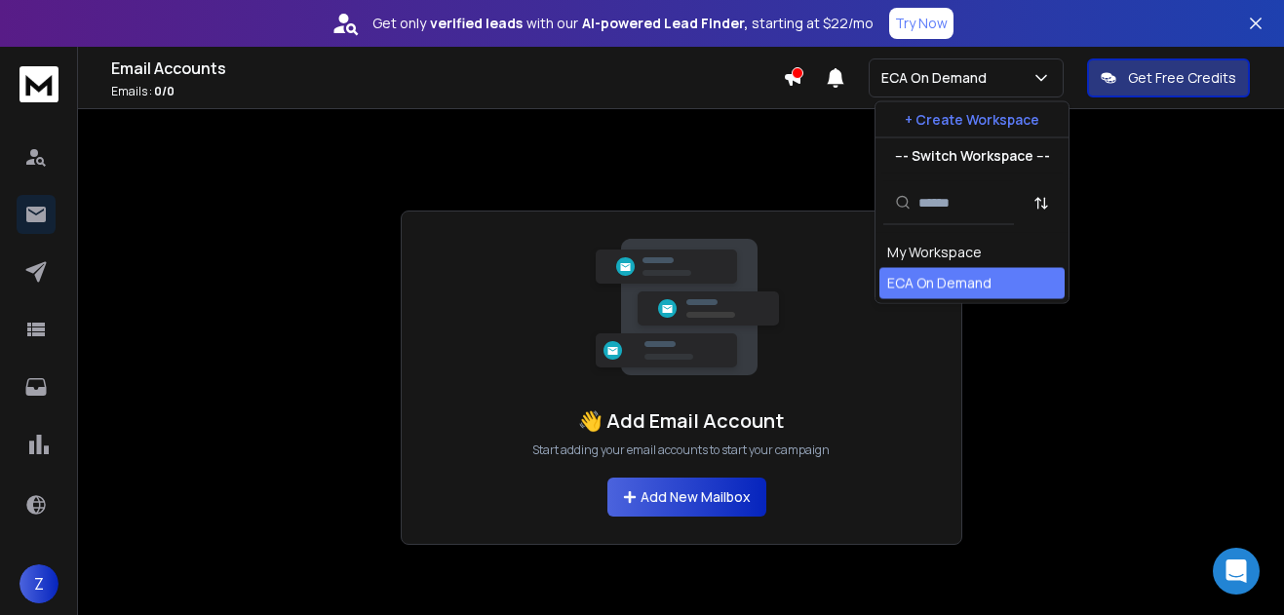
click at [941, 279] on div "ECA On Demand" at bounding box center [939, 284] width 104 height 20
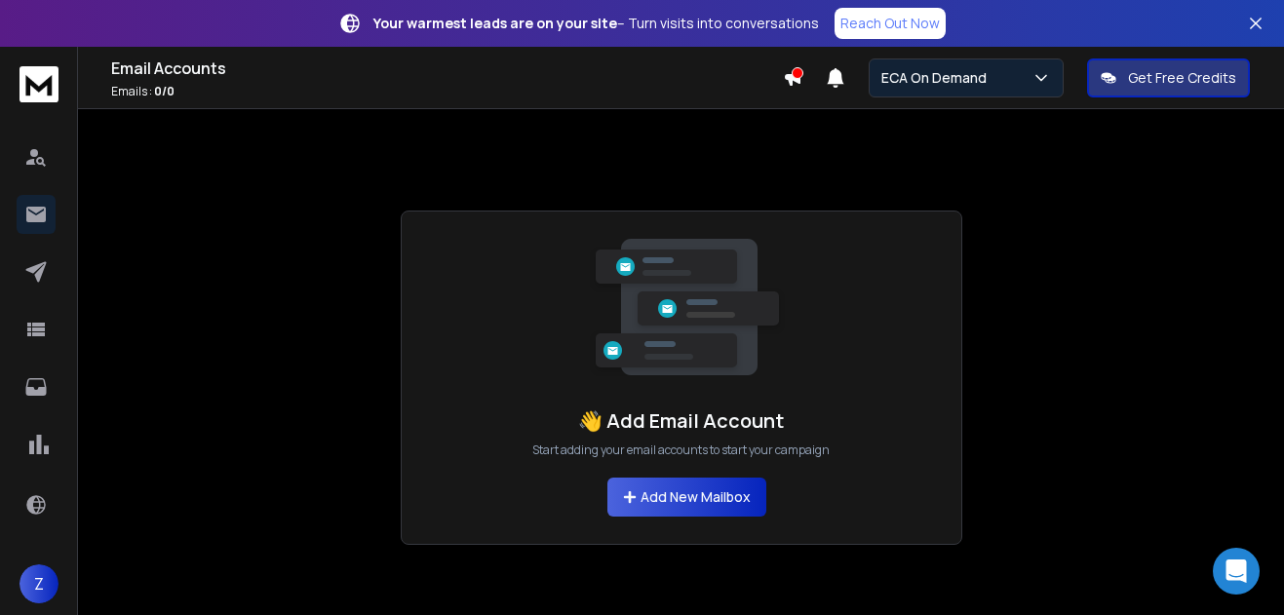
click at [1014, 79] on div "ECA On Demand" at bounding box center [967, 78] width 170 height 20
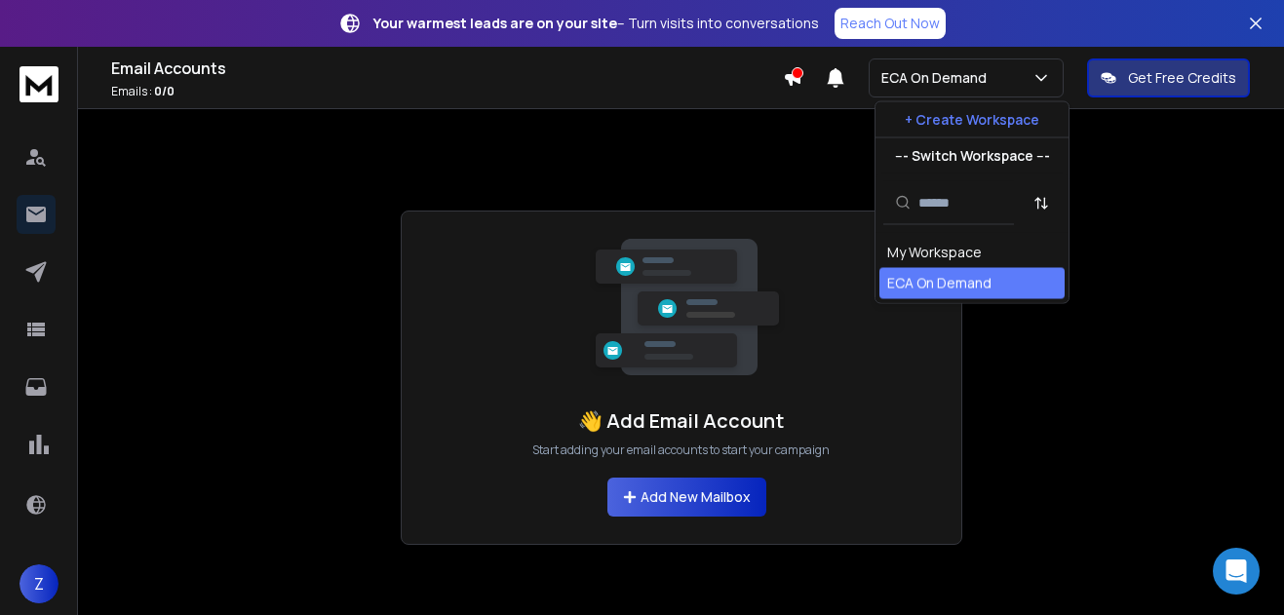
click at [932, 286] on div "ECA On Demand" at bounding box center [939, 284] width 104 height 20
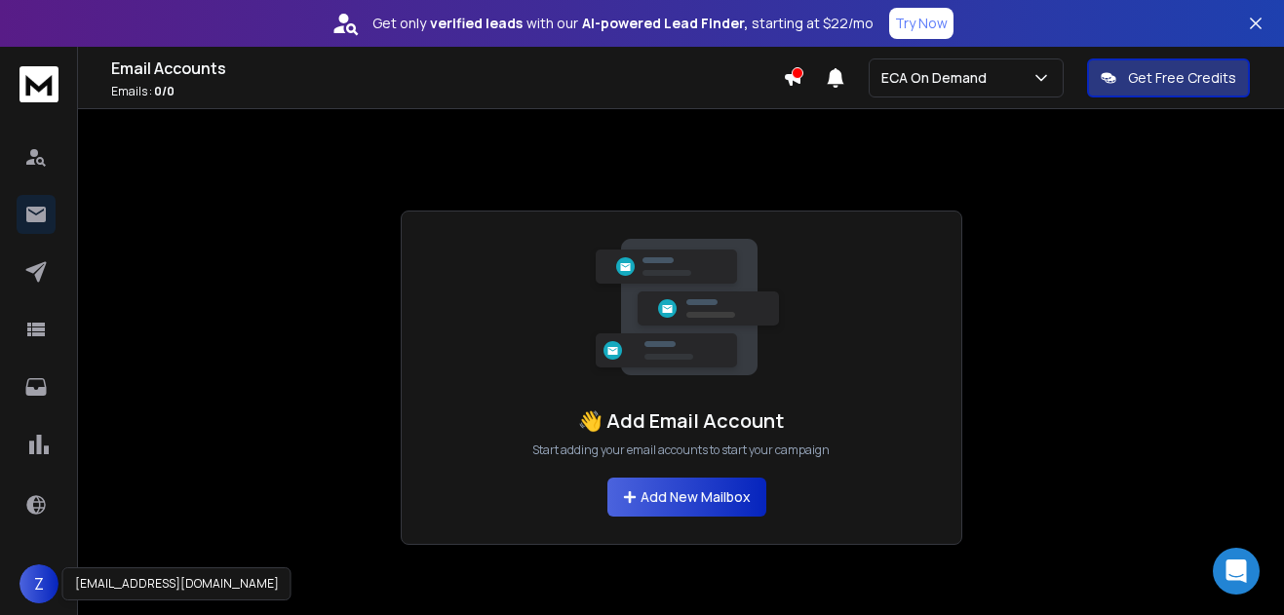
click at [33, 580] on span "Z" at bounding box center [39, 584] width 39 height 39
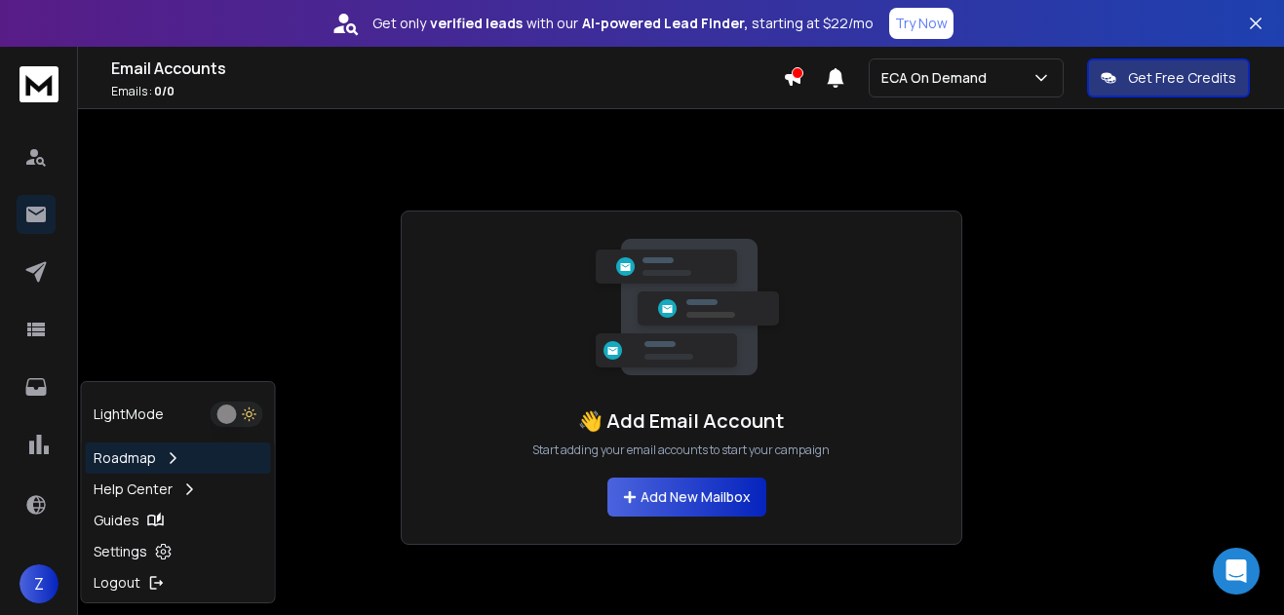
click at [34, 582] on span "Z" at bounding box center [39, 584] width 39 height 39
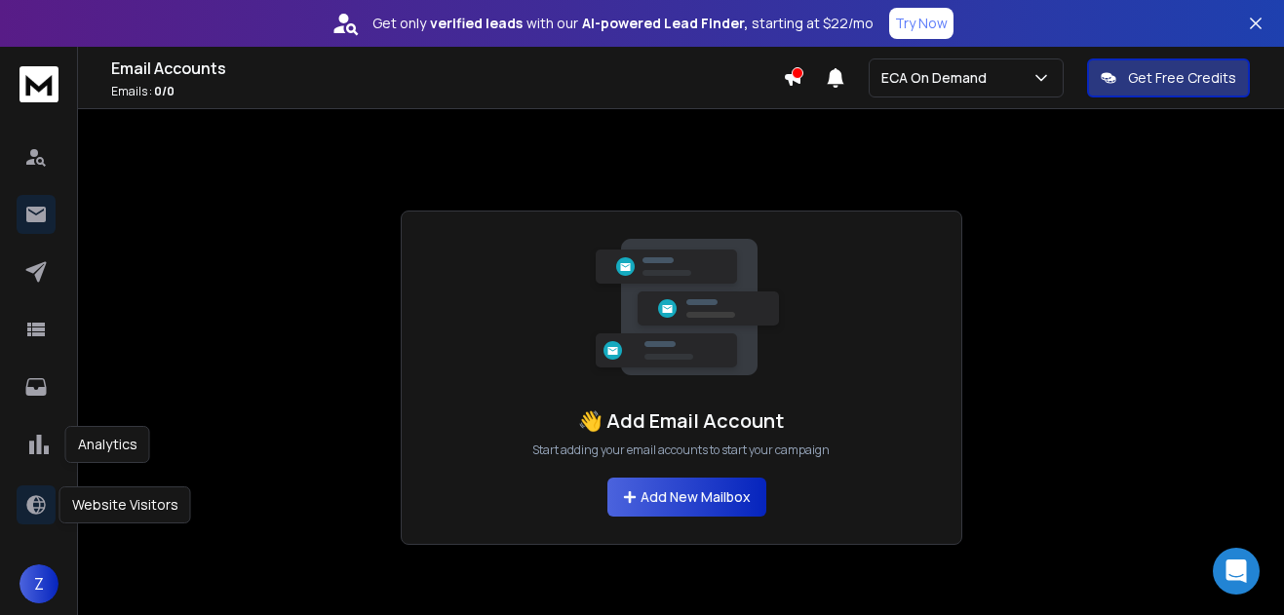
click at [37, 515] on icon at bounding box center [35, 504] width 23 height 23
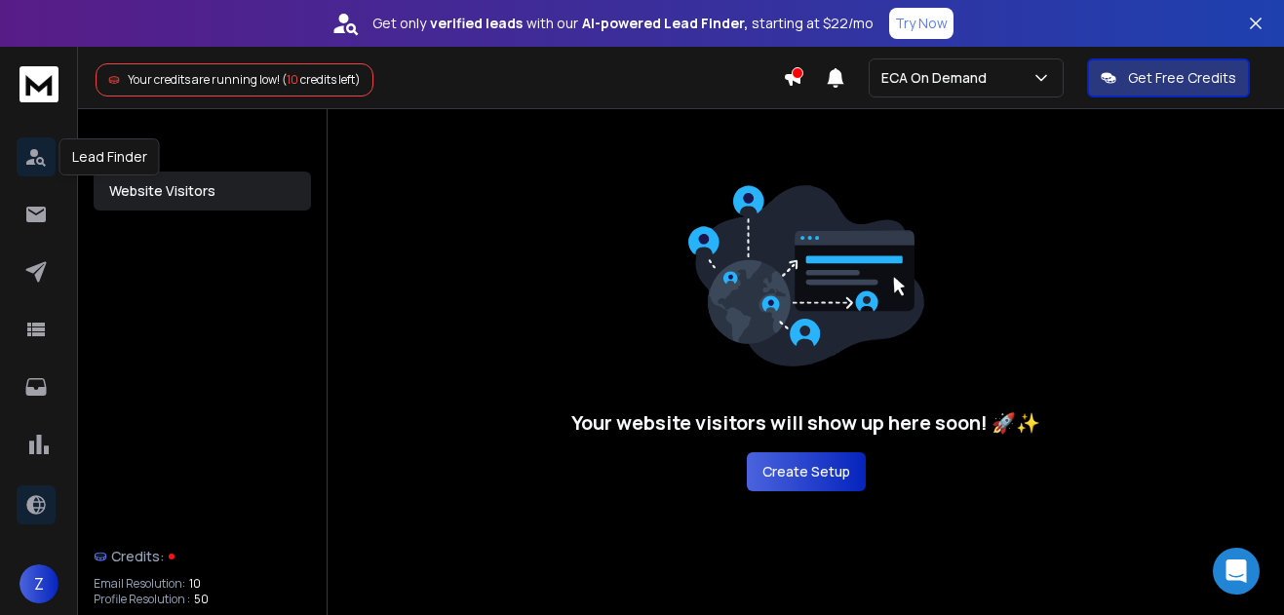
click at [35, 169] on link at bounding box center [36, 157] width 39 height 39
